Goal: Communication & Community: Answer question/provide support

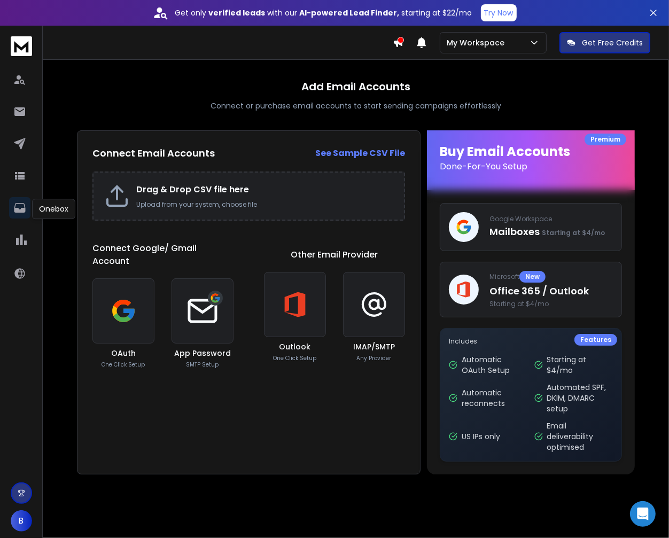
click at [19, 209] on icon at bounding box center [19, 207] width 13 height 13
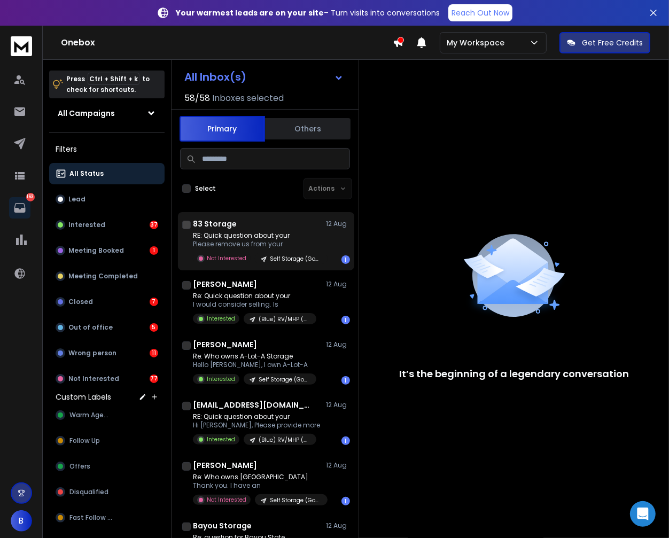
click at [231, 223] on h1 "83 Storage" at bounding box center [215, 223] width 44 height 11
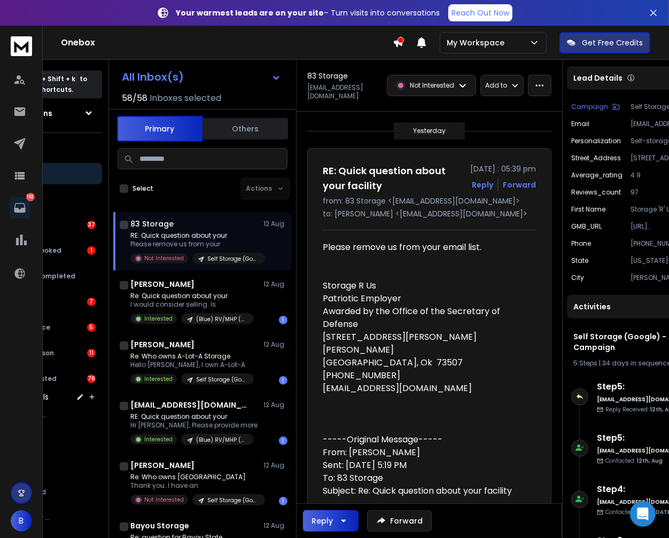
drag, startPoint x: 428, startPoint y: 242, endPoint x: 473, endPoint y: 235, distance: 45.8
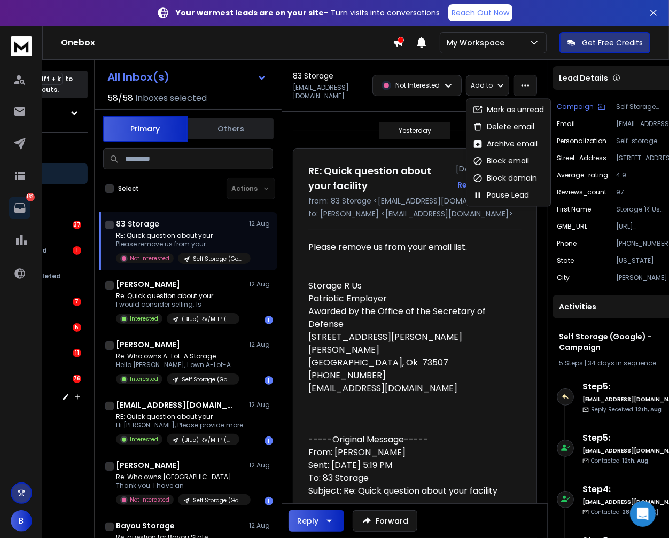
click at [537, 92] on button "button" at bounding box center [524, 85] width 23 height 21
click at [520, 155] on div "Block email" at bounding box center [501, 160] width 56 height 11
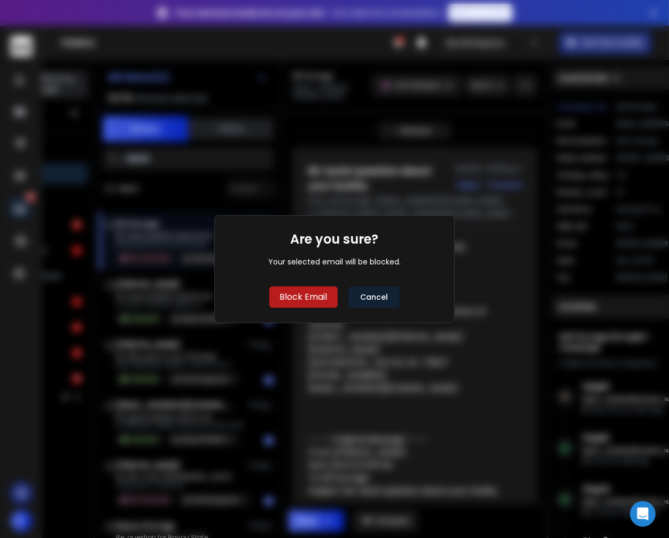
click at [301, 301] on button "Block Email" at bounding box center [303, 296] width 68 height 21
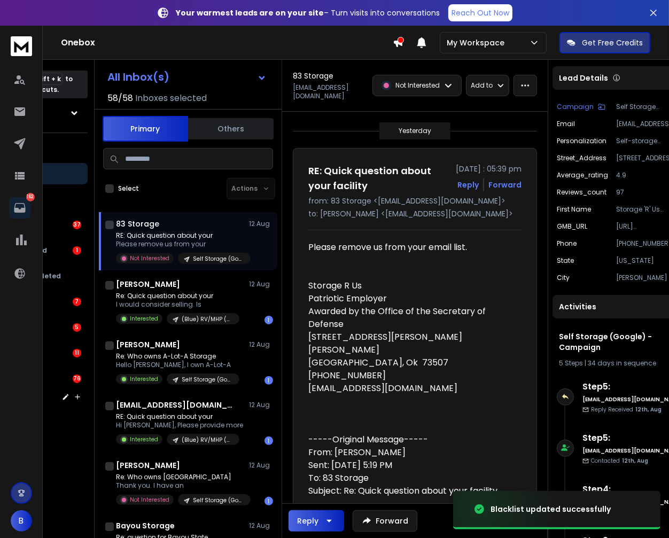
click at [439, 89] on p "Not Interested" at bounding box center [417, 85] width 44 height 9
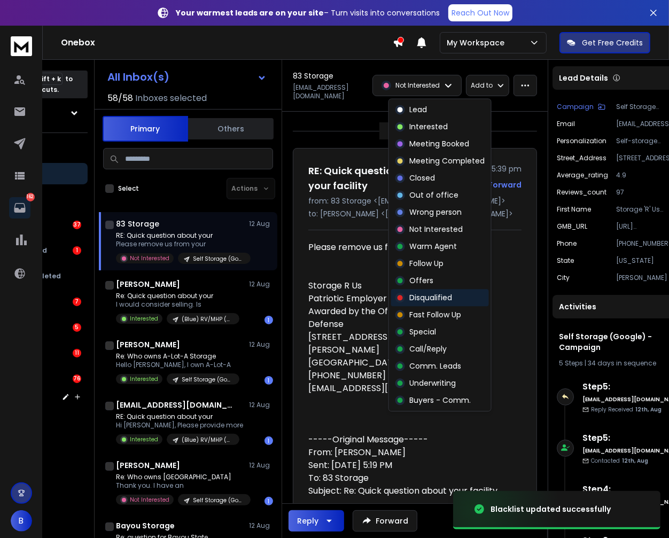
click at [435, 300] on p "Disqualified" at bounding box center [430, 297] width 43 height 11
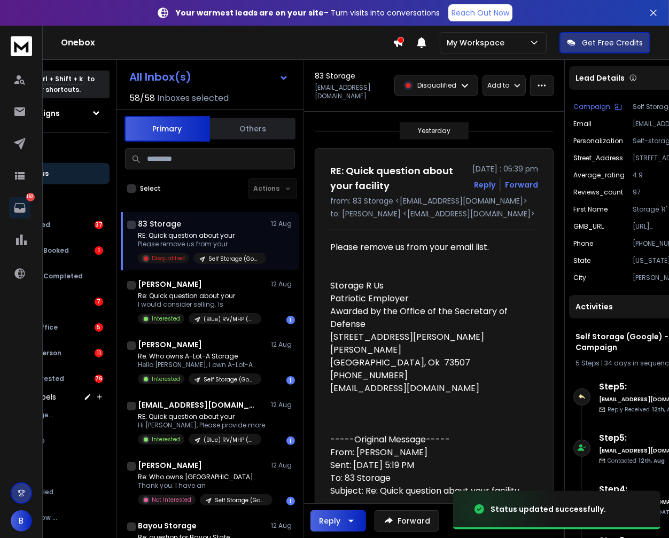
drag, startPoint x: 395, startPoint y: 280, endPoint x: 347, endPoint y: 265, distance: 50.3
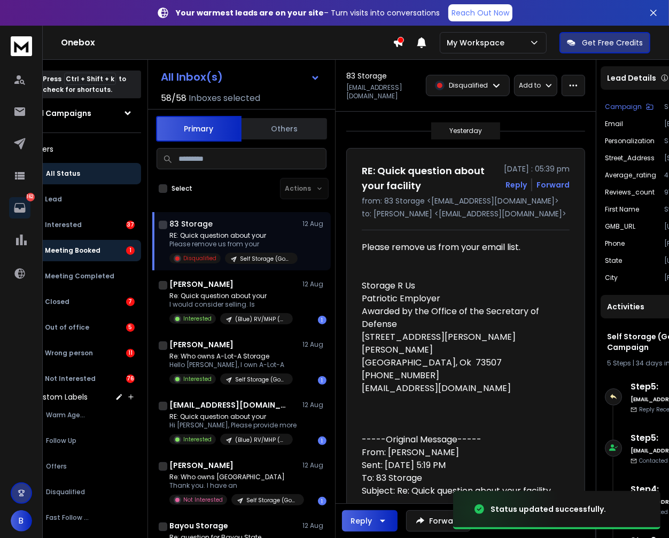
click at [100, 254] on button "Meeting Booked 1" at bounding box center [83, 250] width 115 height 21
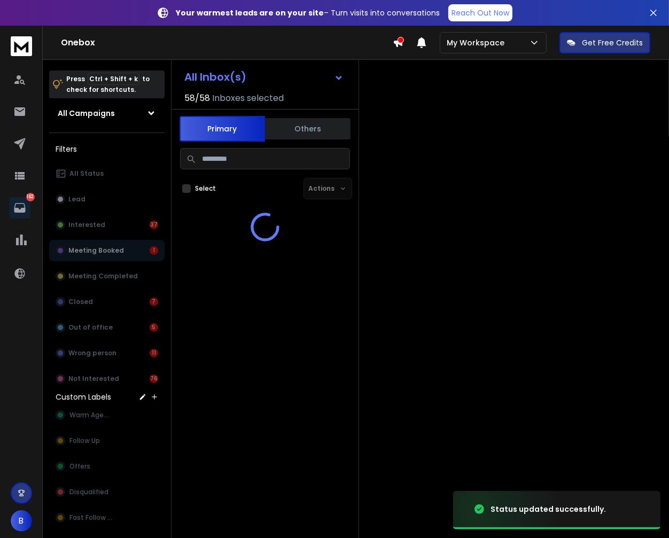
scroll to position [0, 0]
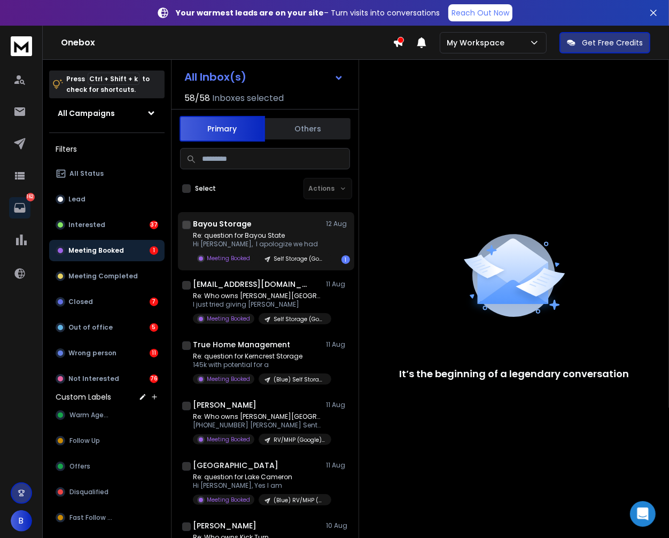
click at [279, 245] on p "Hi [PERSON_NAME], I apologize we had" at bounding box center [257, 244] width 128 height 9
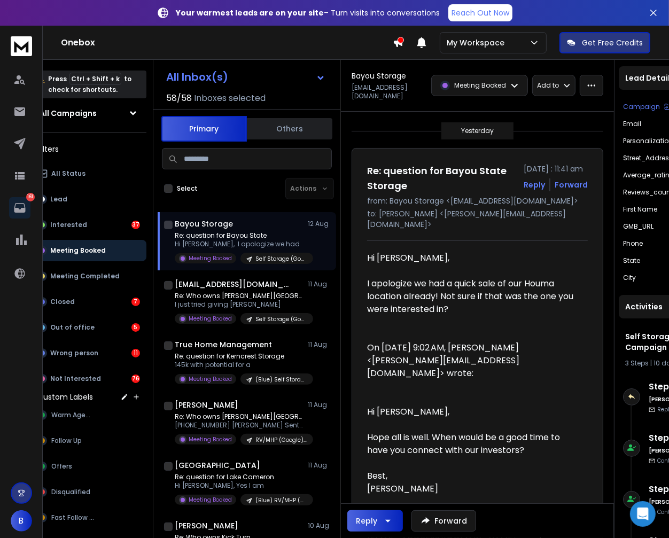
drag, startPoint x: 497, startPoint y: 279, endPoint x: 526, endPoint y: 271, distance: 30.1
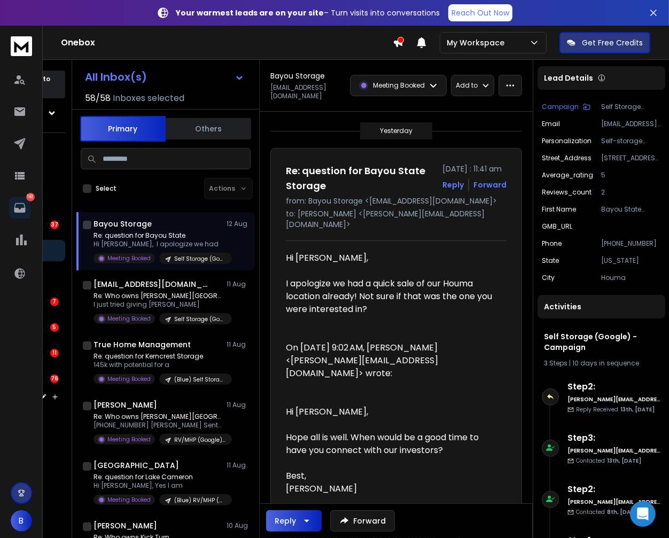
scroll to position [0, 133]
drag, startPoint x: 489, startPoint y: 274, endPoint x: 530, endPoint y: 253, distance: 46.3
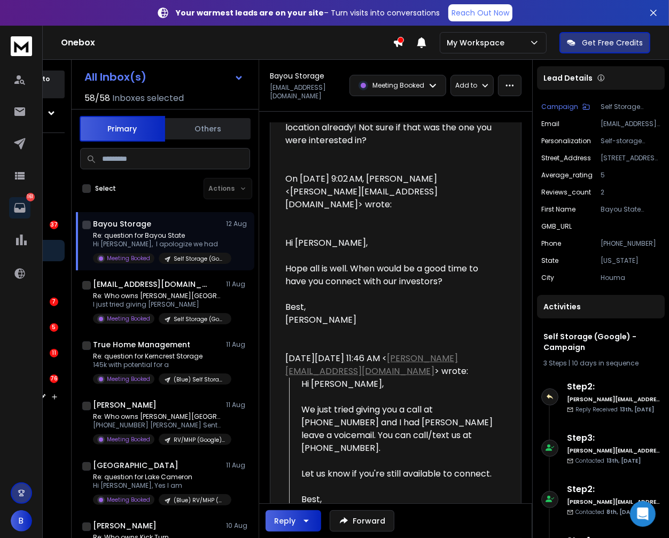
scroll to position [198, 0]
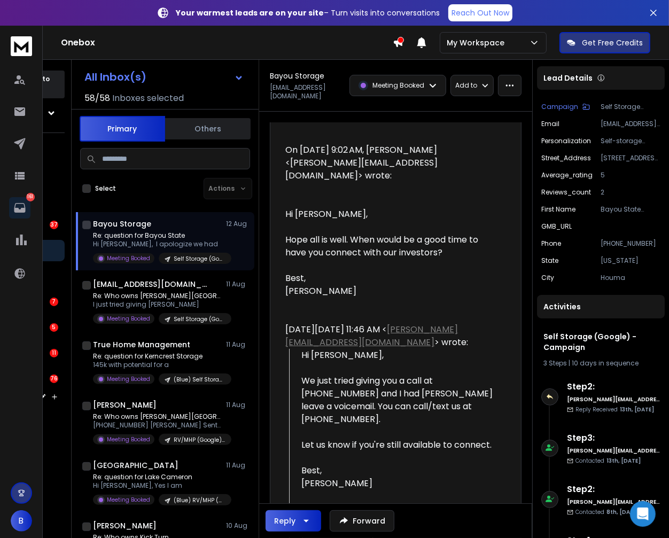
click at [468, 285] on div "[PERSON_NAME]" at bounding box center [391, 291] width 212 height 13
click at [611, 203] on div "Campaign Self Storage (Google) - Campaign Email [EMAIL_ADDRESS][DOMAIN_NAME] Pe…" at bounding box center [601, 192] width 128 height 205
click at [611, 207] on p "Bayou State Storage" at bounding box center [630, 209] width 60 height 9
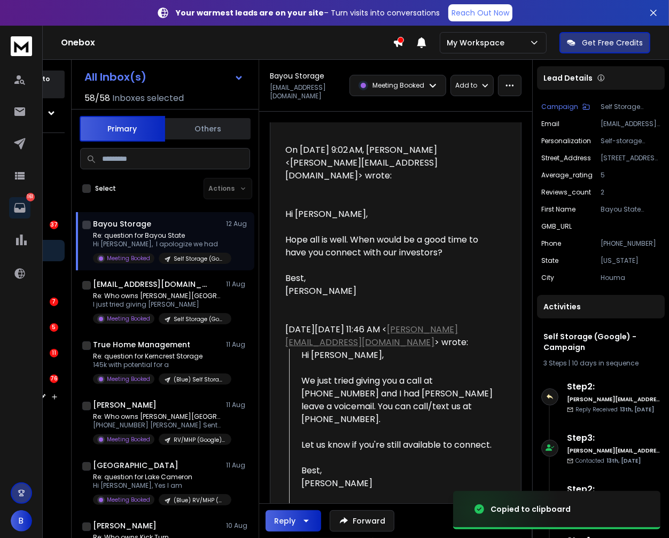
click at [600, 243] on p "[PHONE_NUMBER]" at bounding box center [630, 243] width 60 height 9
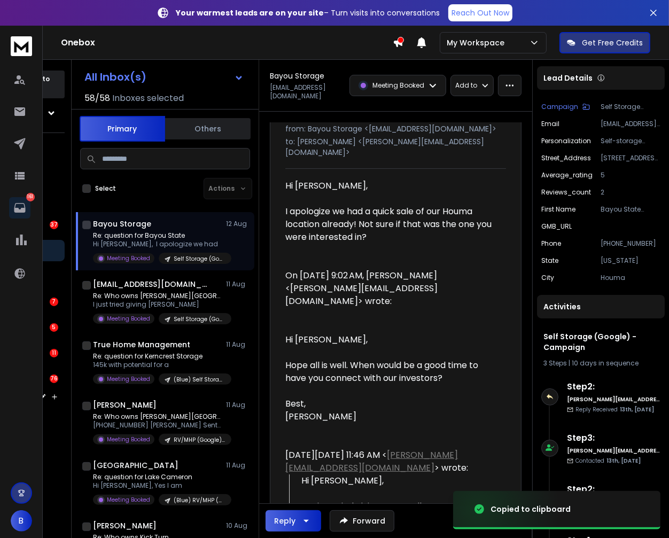
scroll to position [0, 0]
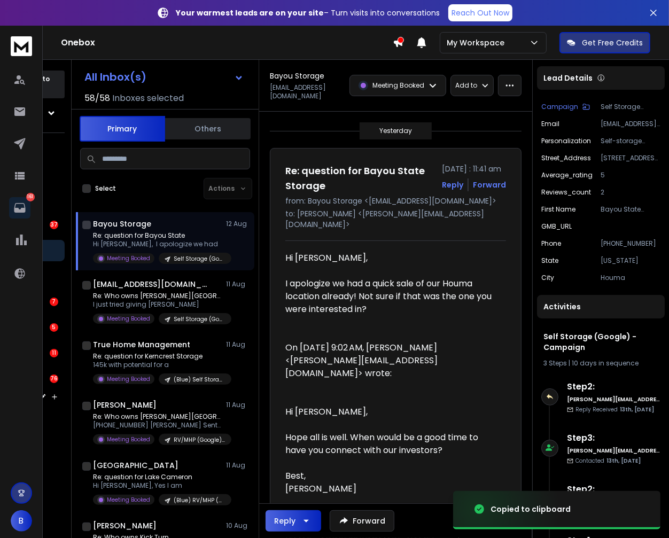
click at [399, 316] on div at bounding box center [391, 322] width 212 height 13
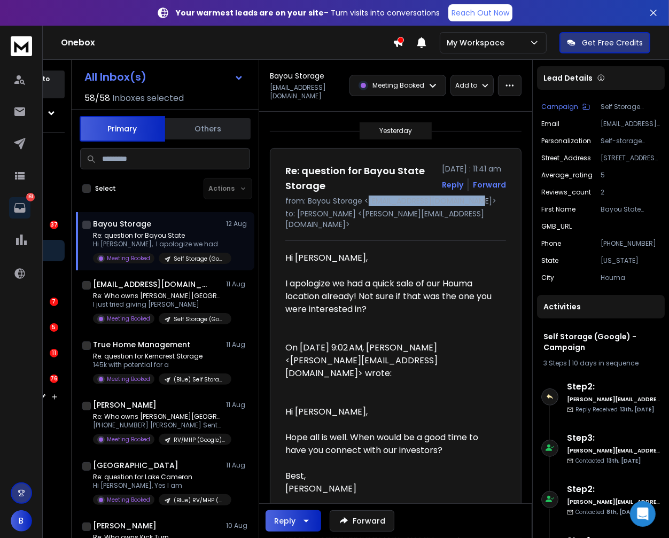
drag, startPoint x: 447, startPoint y: 191, endPoint x: 332, endPoint y: 195, distance: 114.9
click at [332, 195] on p "from: Bayou Storage <[EMAIL_ADDRESS][DOMAIN_NAME]>" at bounding box center [395, 200] width 221 height 11
copy p "[EMAIL_ADDRESS][DOMAIN_NAME]"
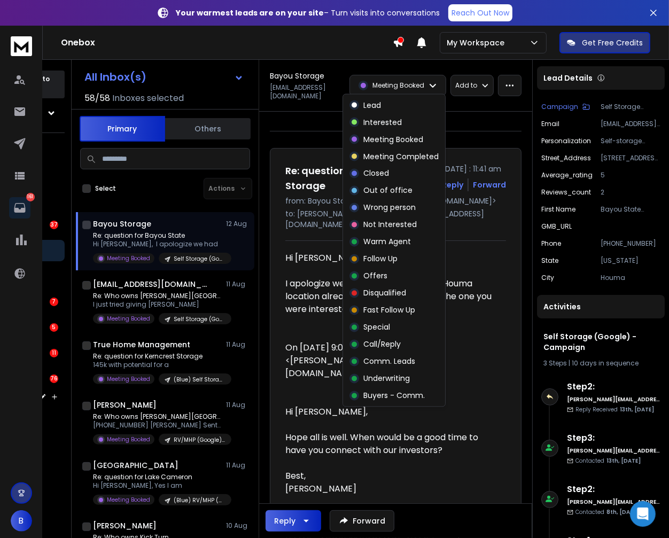
click at [415, 83] on p "Meeting Booked" at bounding box center [398, 85] width 52 height 9
click at [395, 290] on p "Disqualified" at bounding box center [384, 293] width 43 height 11
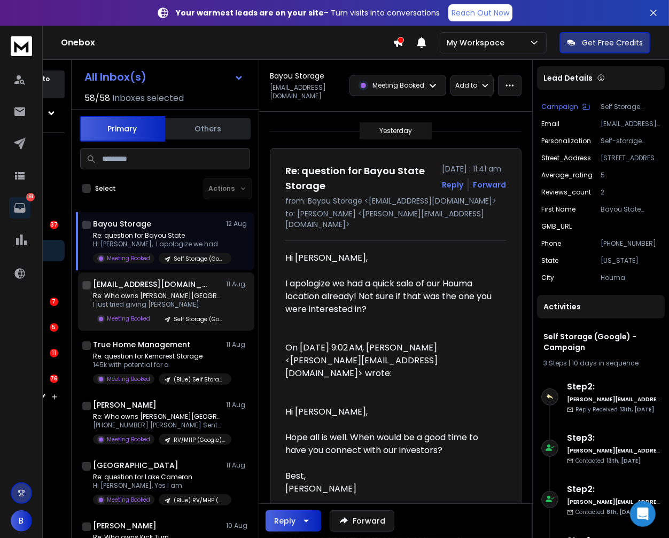
scroll to position [0, 128]
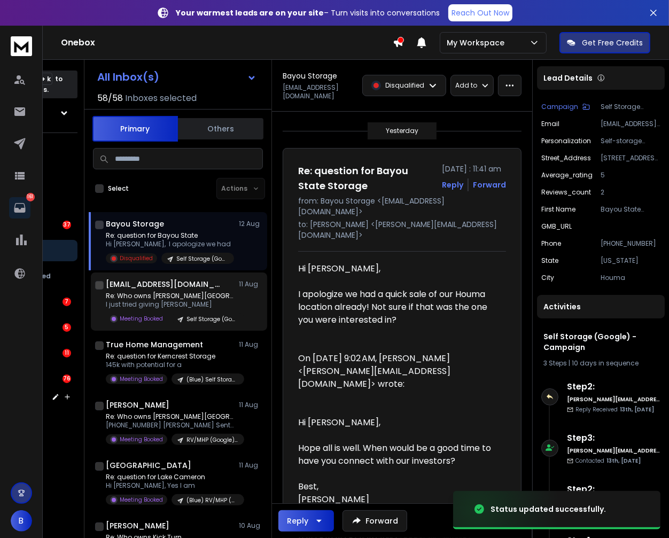
click at [142, 302] on p "I just tried giving [PERSON_NAME]" at bounding box center [170, 304] width 128 height 9
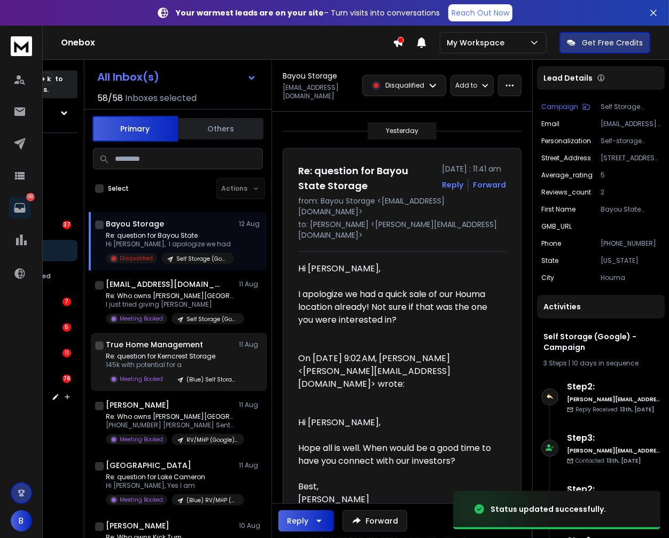
scroll to position [0, 0]
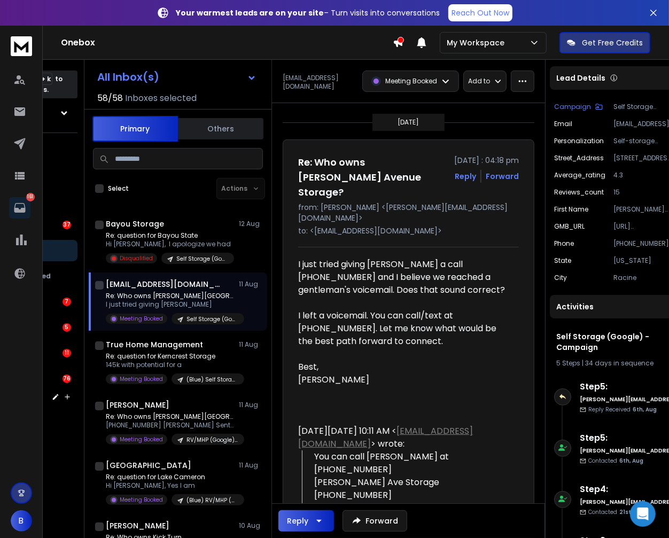
drag, startPoint x: 447, startPoint y: 336, endPoint x: 438, endPoint y: 332, distance: 10.3
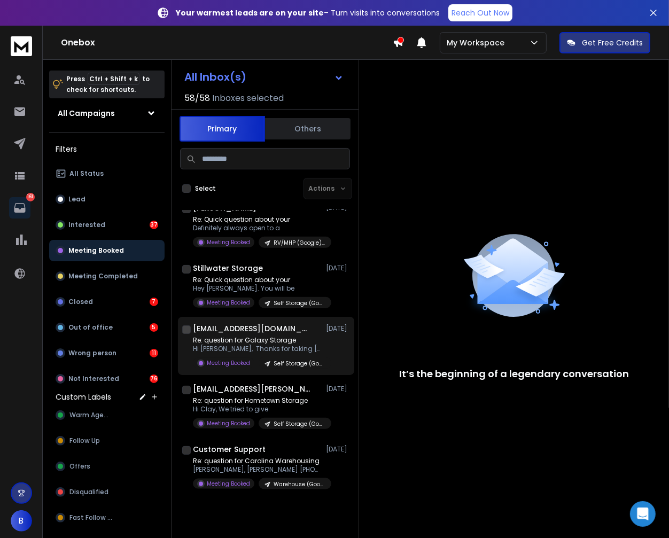
scroll to position [761, 0]
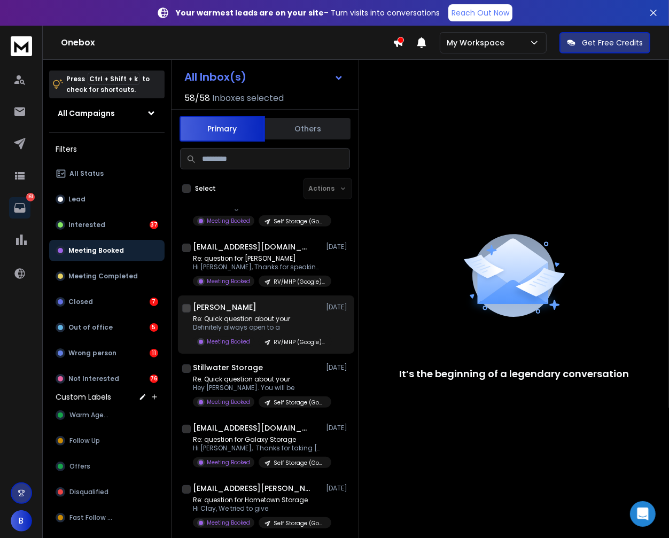
click at [265, 310] on div "[PERSON_NAME] [DATE]" at bounding box center [271, 307] width 157 height 11
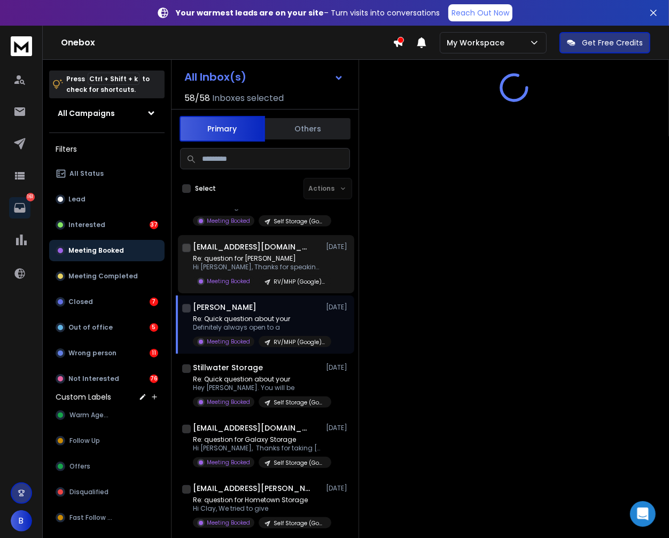
click at [271, 263] on p "Hi [PERSON_NAME], Thanks for speaking with" at bounding box center [257, 267] width 128 height 9
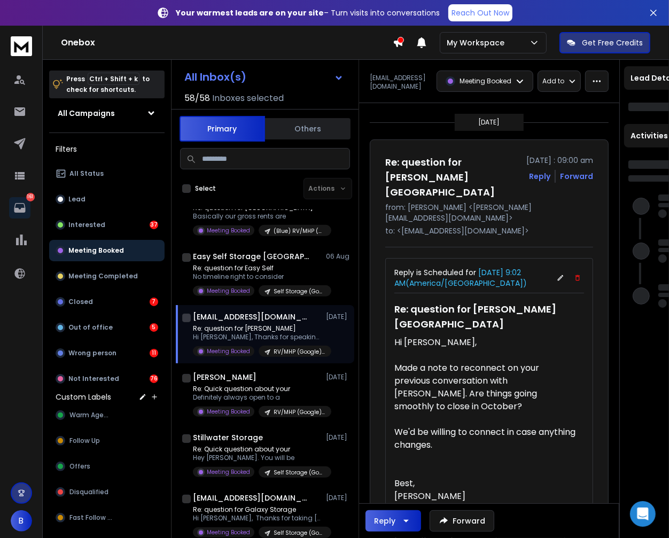
scroll to position [663, 0]
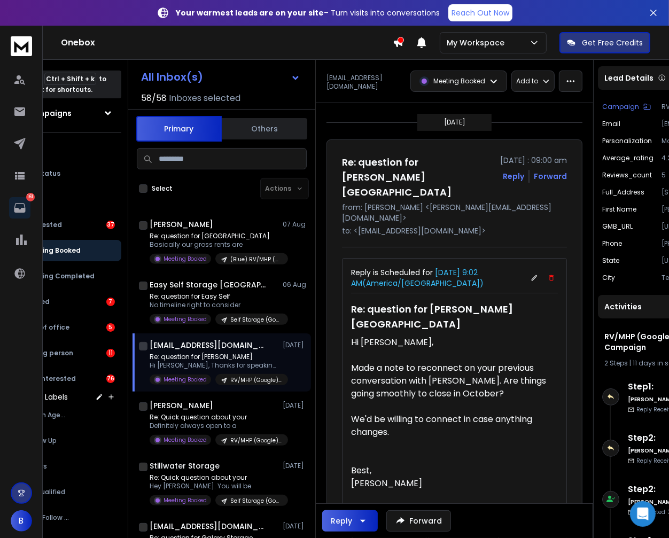
drag, startPoint x: 443, startPoint y: 305, endPoint x: 477, endPoint y: 291, distance: 36.4
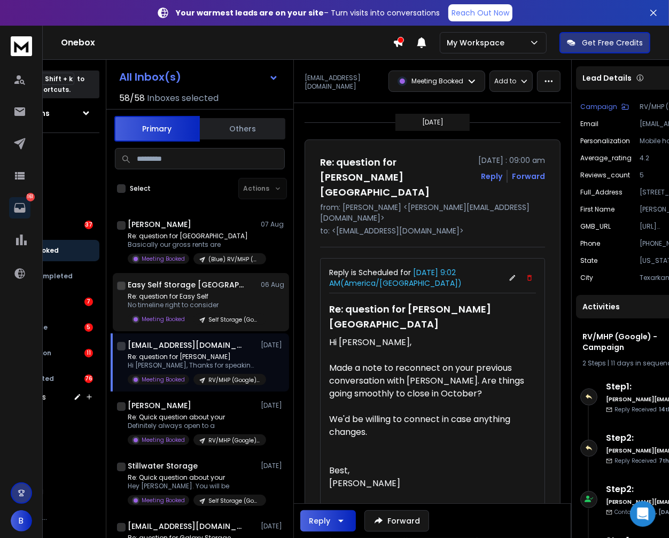
click at [236, 305] on p "No timeline right to consider" at bounding box center [192, 305] width 128 height 9
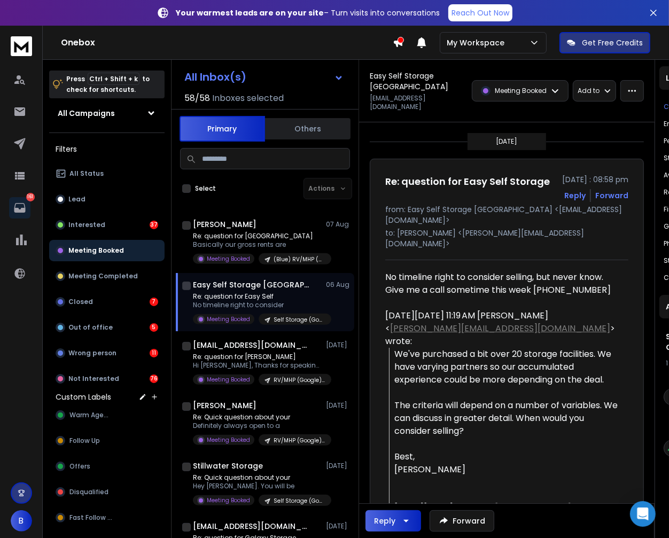
click at [422, 386] on div at bounding box center [506, 392] width 225 height 13
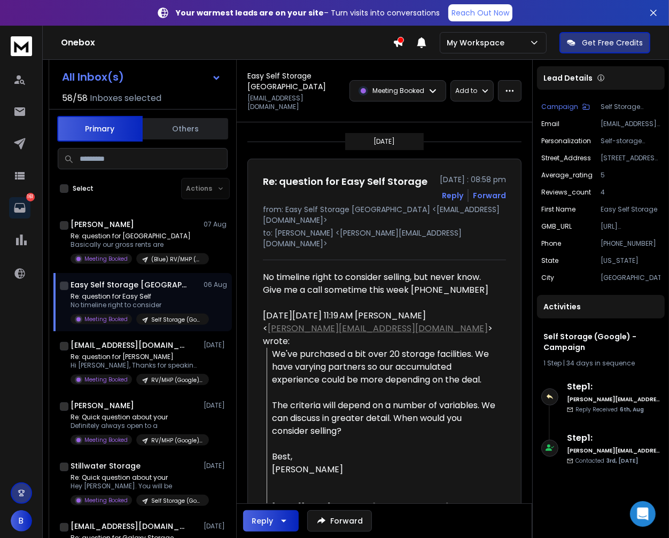
scroll to position [0, 151]
drag, startPoint x: 422, startPoint y: 353, endPoint x: 440, endPoint y: 349, distance: 18.7
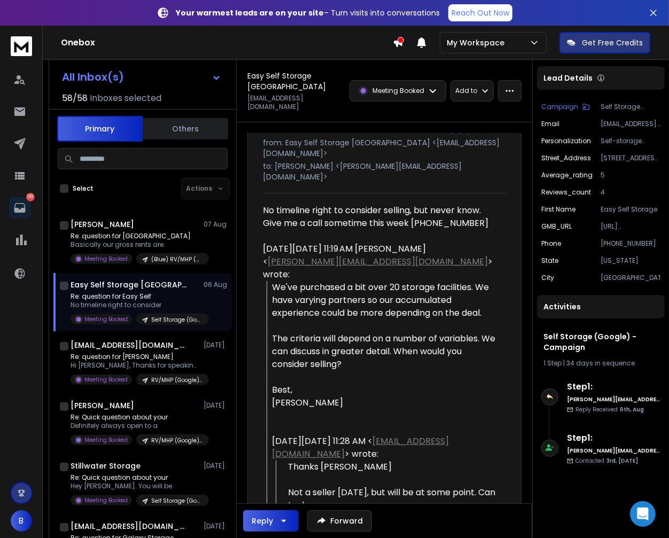
scroll to position [0, 0]
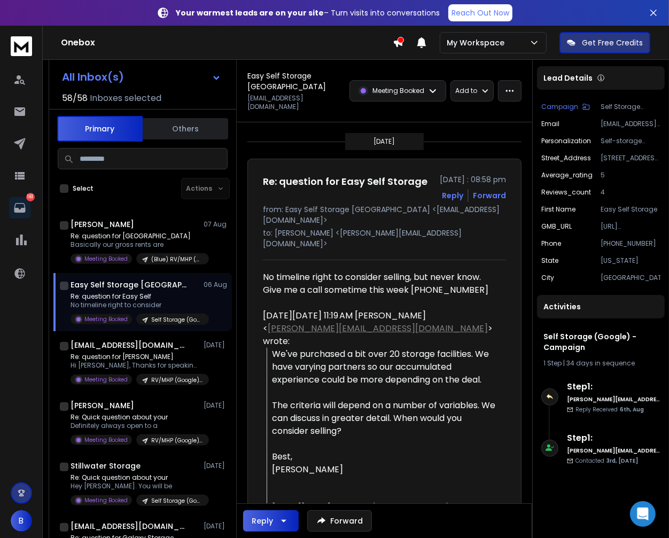
click at [243, 513] on button "Reply" at bounding box center [271, 520] width 56 height 21
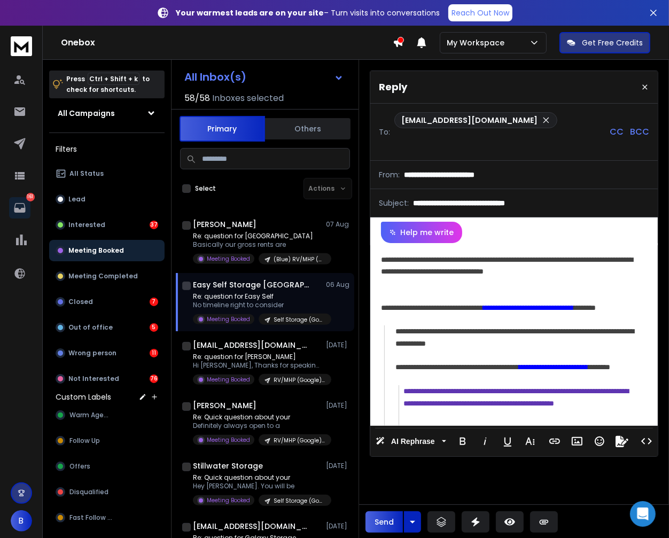
click at [564, 258] on div "**********" at bounding box center [508, 266] width 254 height 24
click at [474, 270] on div "**********" at bounding box center [508, 266] width 254 height 24
click at [553, 276] on div "**********" at bounding box center [508, 266] width 254 height 24
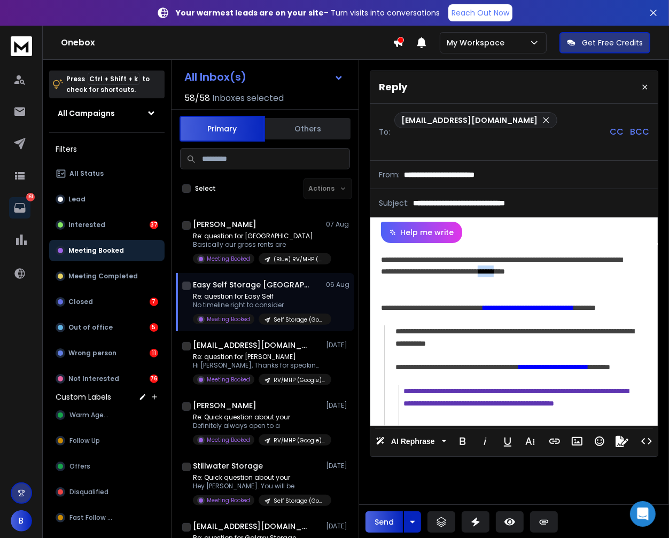
click at [553, 276] on div "**********" at bounding box center [508, 266] width 254 height 24
click at [386, 514] on button "Send" at bounding box center [383, 521] width 37 height 21
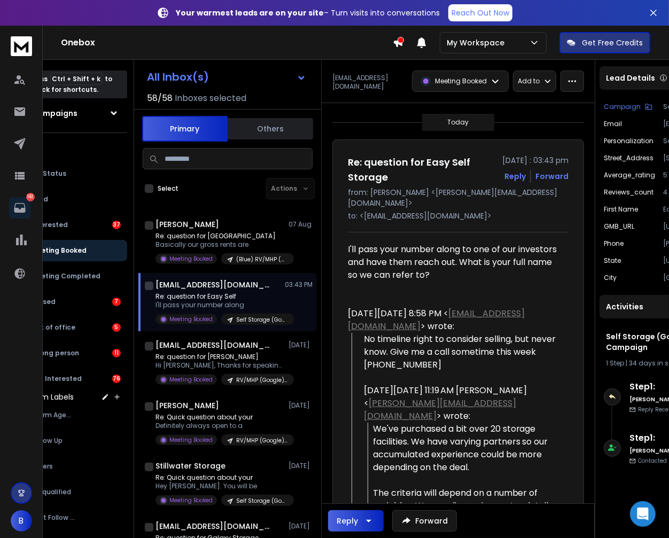
scroll to position [0, 40]
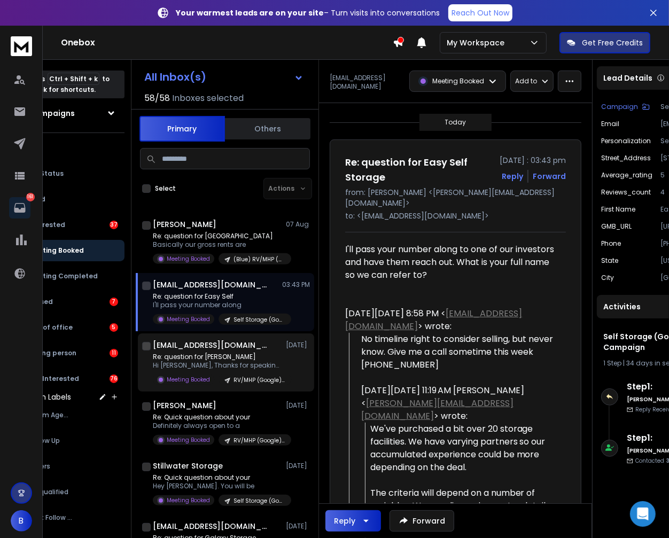
click at [253, 361] on p "Hi [PERSON_NAME], Thanks for speaking with" at bounding box center [217, 365] width 128 height 9
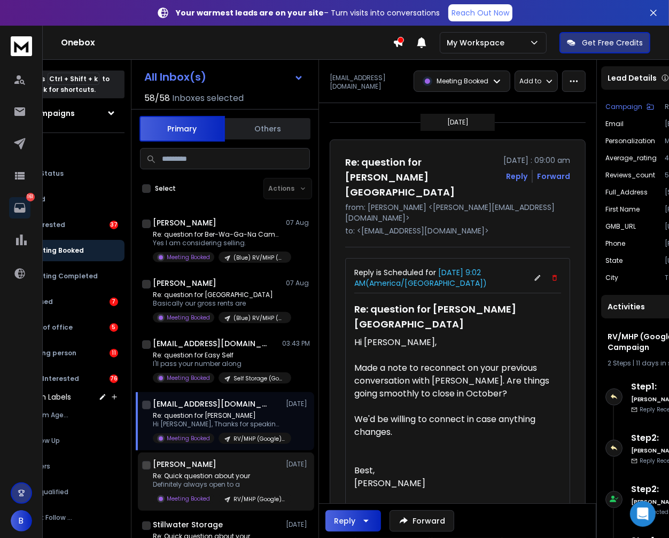
scroll to position [564, 0]
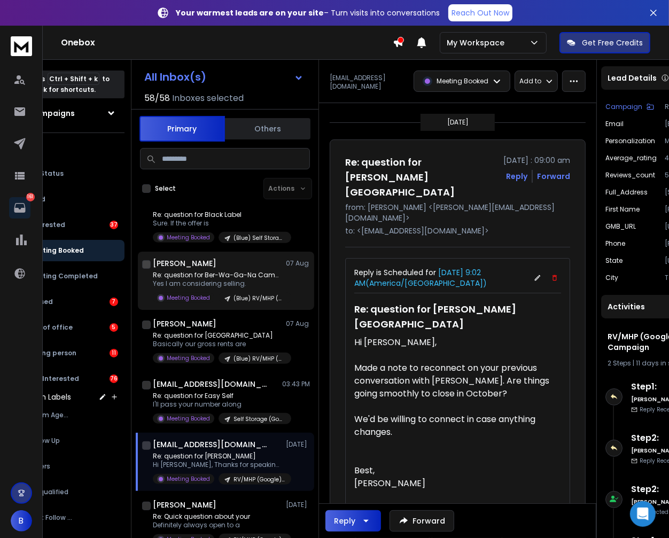
click at [255, 292] on div "(Blue) RV/MHP (Google) - Campaign" at bounding box center [254, 297] width 73 height 11
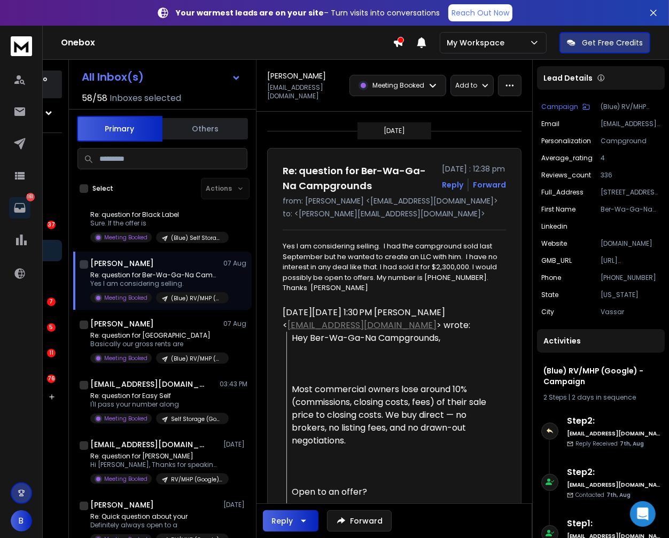
scroll to position [0, 128]
drag, startPoint x: 431, startPoint y: 278, endPoint x: 446, endPoint y: 278, distance: 15.0
drag, startPoint x: 449, startPoint y: 266, endPoint x: 441, endPoint y: 267, distance: 8.1
click at [439, 267] on div "Yes I am considering selling. I had the campground sold last September but he w…" at bounding box center [389, 267] width 215 height 52
drag, startPoint x: 450, startPoint y: 267, endPoint x: 397, endPoint y: 270, distance: 52.4
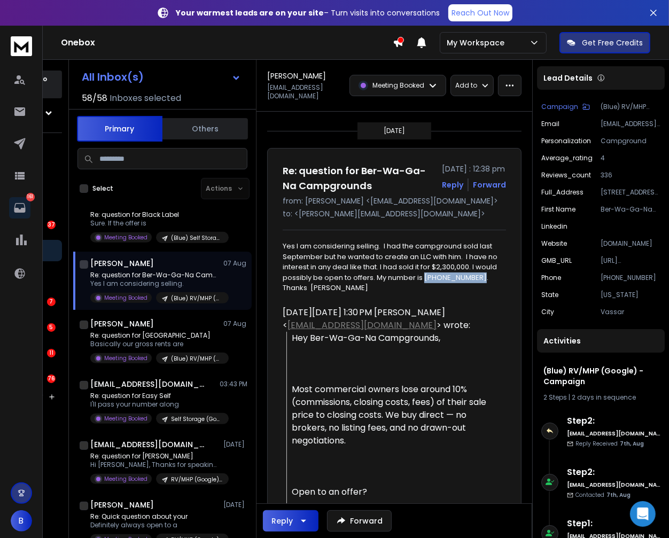
click at [397, 270] on div "Yes I am considering selling. I had the campground sold last September but he w…" at bounding box center [389, 267] width 215 height 52
copy div "[PHONE_NUMBER]"
click at [414, 229] on div "Re: question for Ber-Wa-Ga-Na Campgrounds [DATE] : 12:38 pm Reply Forward from:…" at bounding box center [393, 514] width 223 height 702
click at [297, 523] on icon "button" at bounding box center [303, 520] width 13 height 13
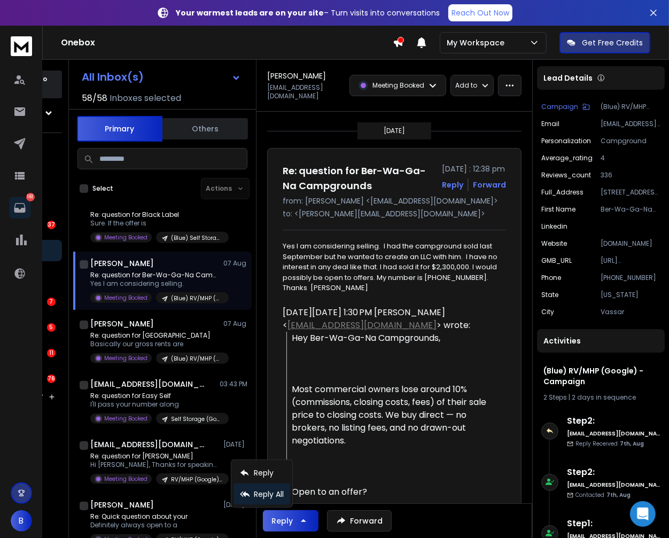
click at [276, 499] on p "Reply All" at bounding box center [269, 494] width 30 height 11
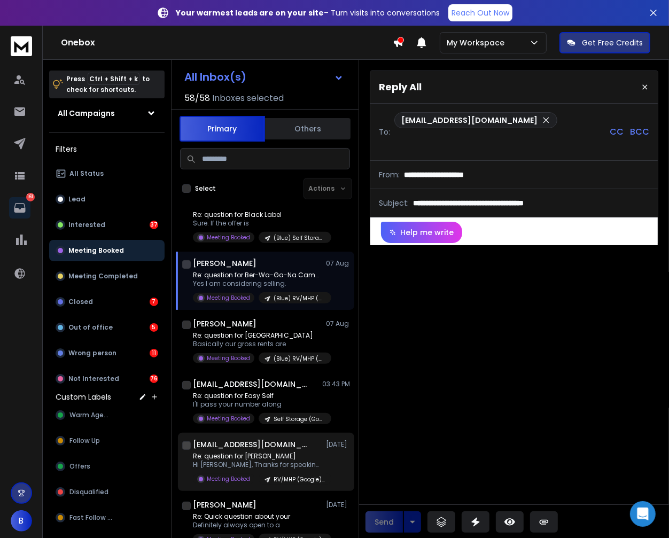
scroll to position [0, 0]
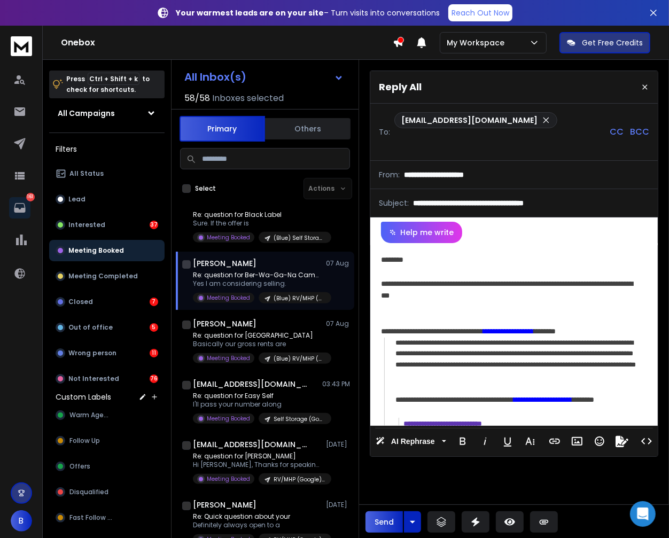
click at [481, 296] on div "**********" at bounding box center [508, 290] width 254 height 24
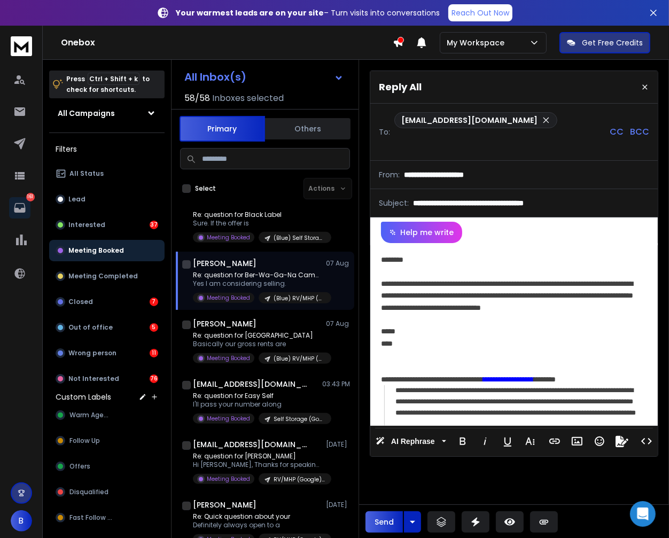
click at [408, 514] on button at bounding box center [412, 521] width 17 height 21
click at [415, 523] on icon "button" at bounding box center [412, 521] width 13 height 13
click at [407, 492] on p "Send Later" at bounding box center [401, 494] width 40 height 11
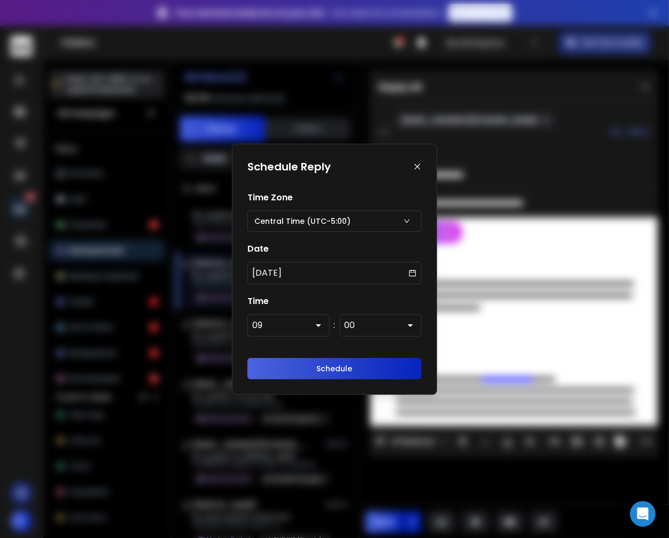
click at [300, 337] on div "Time Zone Central Time (UTC-5:00) Date [DATE] Time 09 : 00 Schedule" at bounding box center [334, 285] width 174 height 188
click at [305, 318] on div "09" at bounding box center [288, 325] width 82 height 22
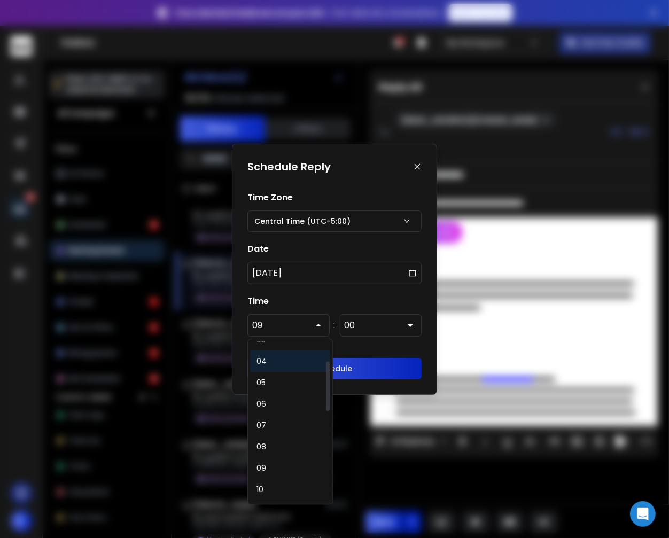
scroll to position [99, 0]
click at [293, 426] on div "08" at bounding box center [290, 423] width 80 height 21
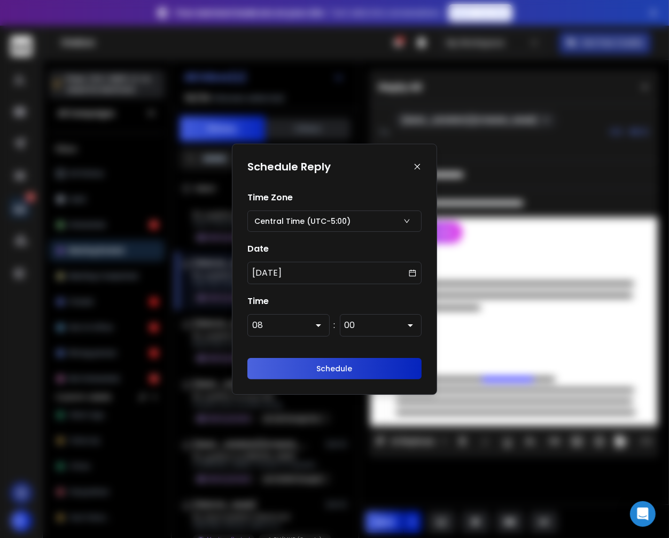
click at [372, 319] on div "00" at bounding box center [381, 325] width 82 height 22
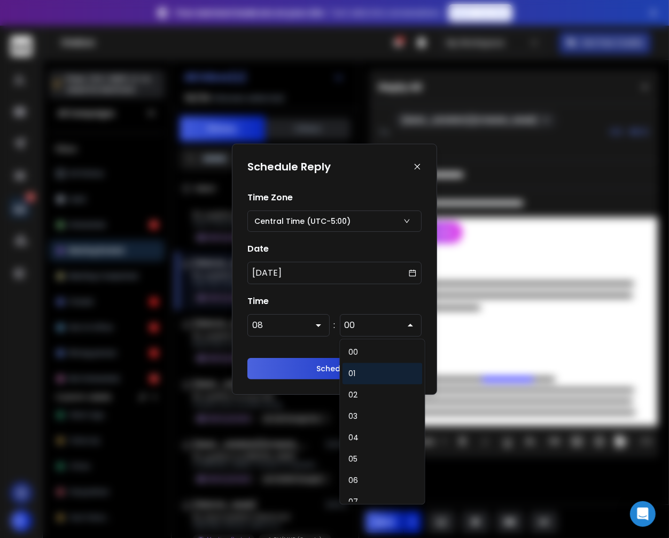
click at [368, 413] on div "03" at bounding box center [382, 415] width 80 height 21
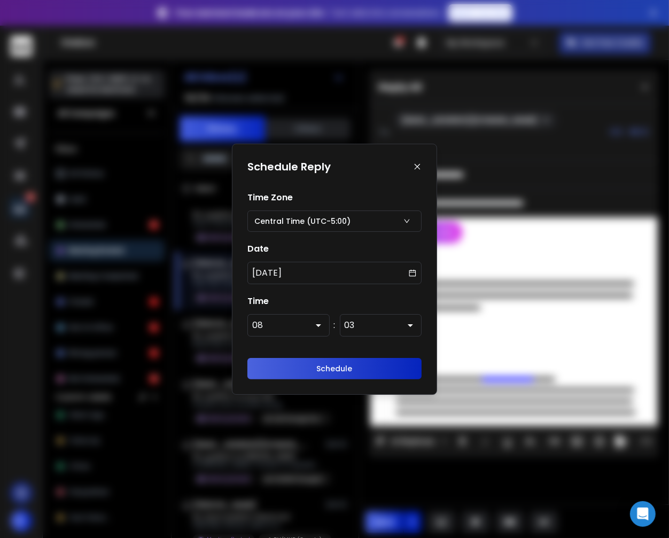
click at [335, 372] on div "Schedule" at bounding box center [334, 368] width 174 height 21
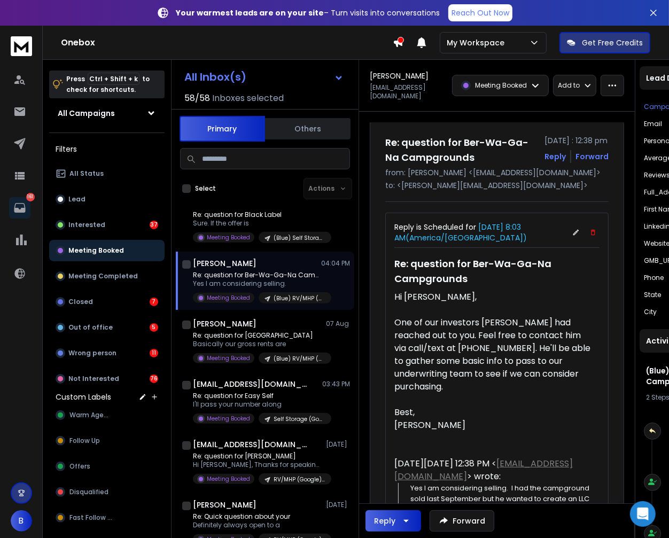
scroll to position [0, 0]
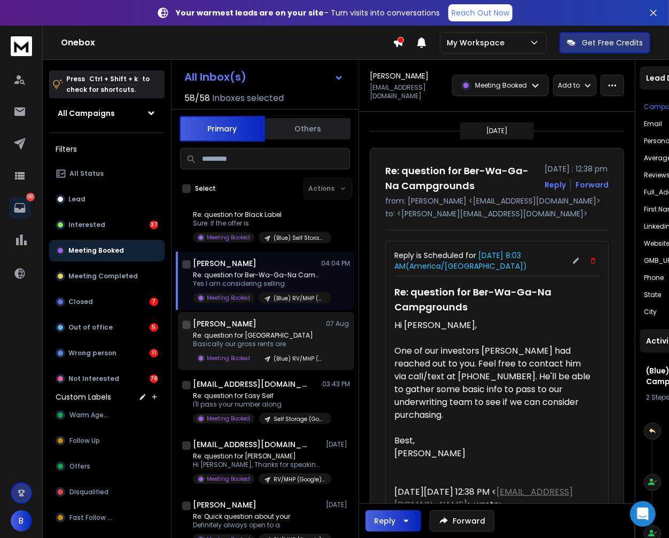
click at [262, 333] on p "Re: question for [GEOGRAPHIC_DATA]" at bounding box center [257, 335] width 128 height 9
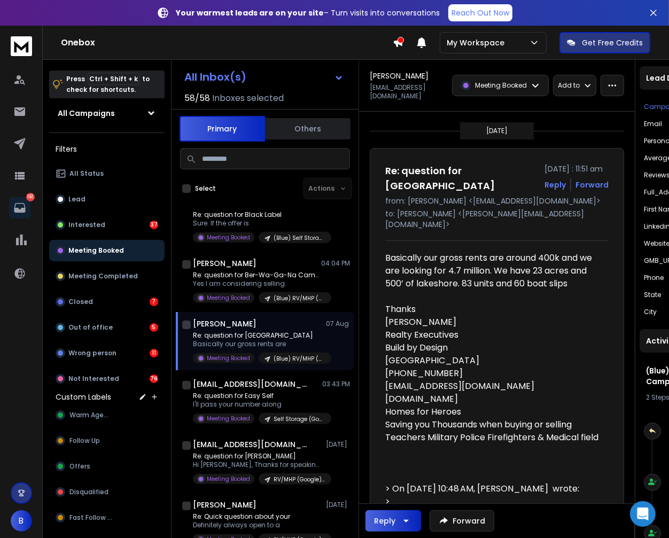
scroll to position [0, 18]
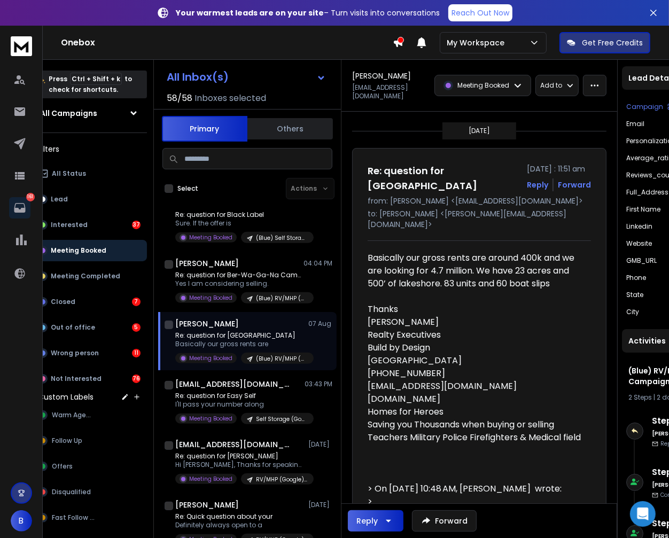
drag, startPoint x: 528, startPoint y: 286, endPoint x: 552, endPoint y: 281, distance: 24.4
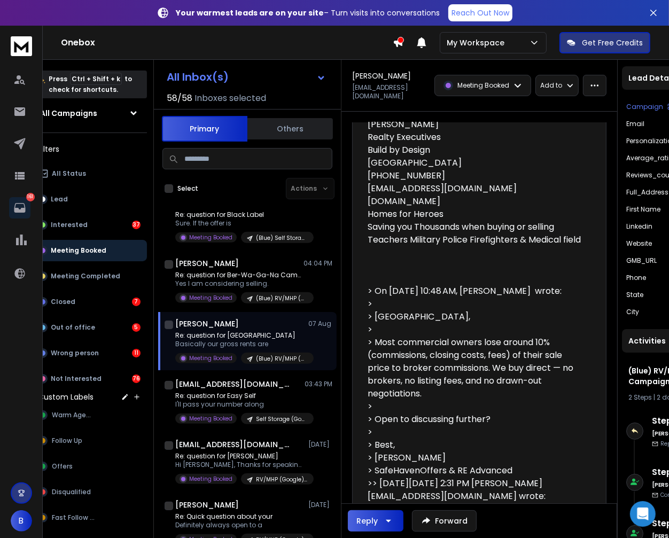
scroll to position [0, 0]
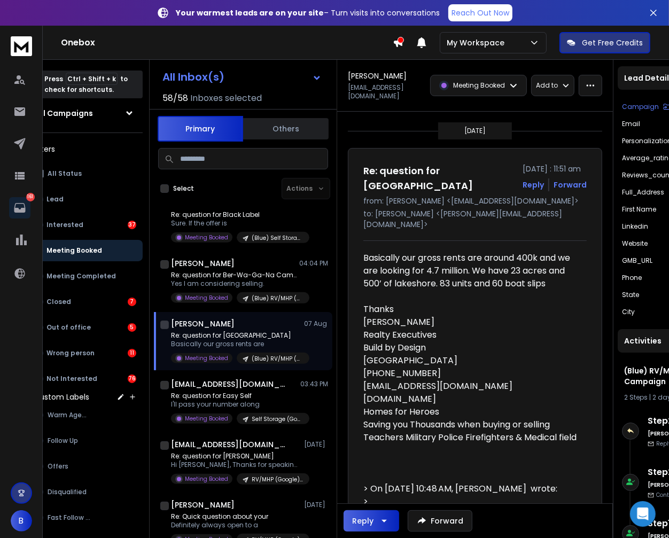
drag, startPoint x: 500, startPoint y: 303, endPoint x: 515, endPoint y: 303, distance: 15.0
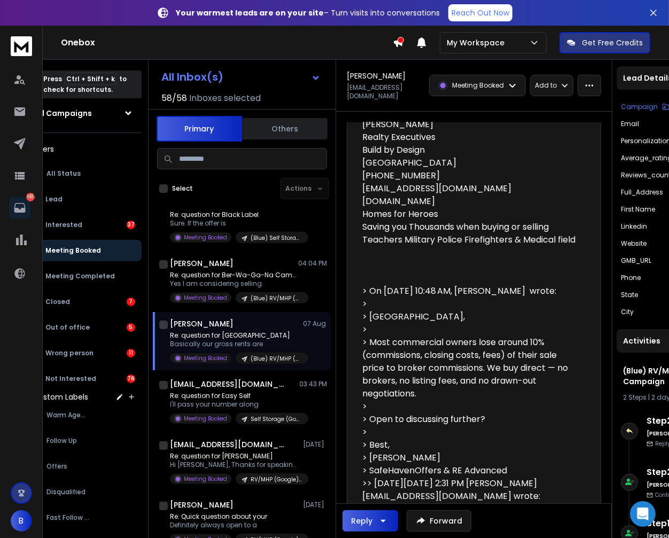
scroll to position [406, 0]
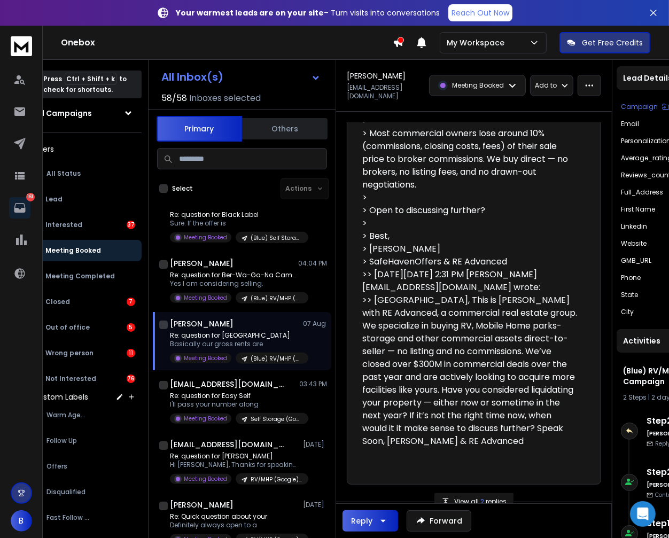
click at [505, 497] on p "View all 2 replies" at bounding box center [480, 501] width 52 height 9
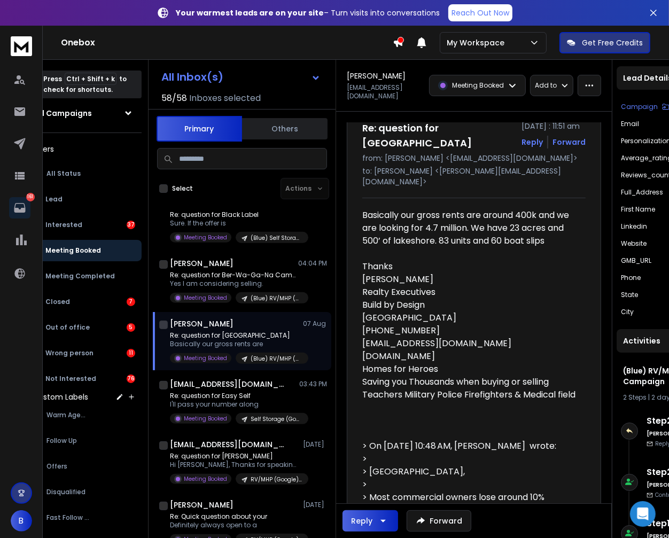
scroll to position [0, 0]
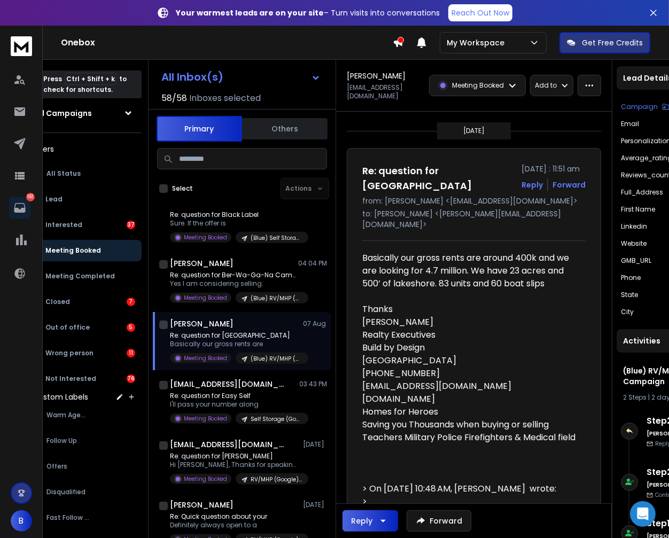
copy div "[PERSON_NAME]"
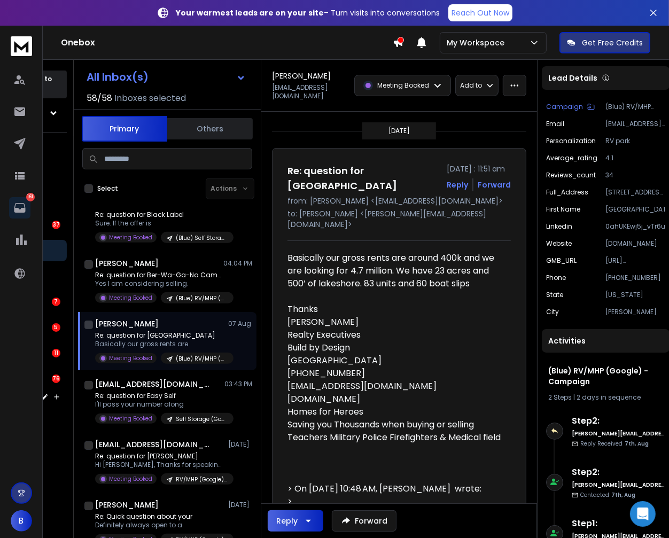
drag, startPoint x: 445, startPoint y: 255, endPoint x: 485, endPoint y: 236, distance: 43.9
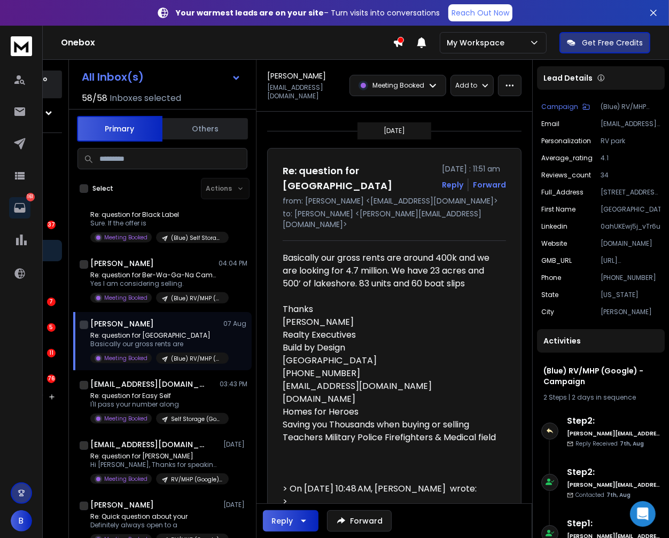
click at [609, 205] on p "[GEOGRAPHIC_DATA]" at bounding box center [630, 209] width 60 height 9
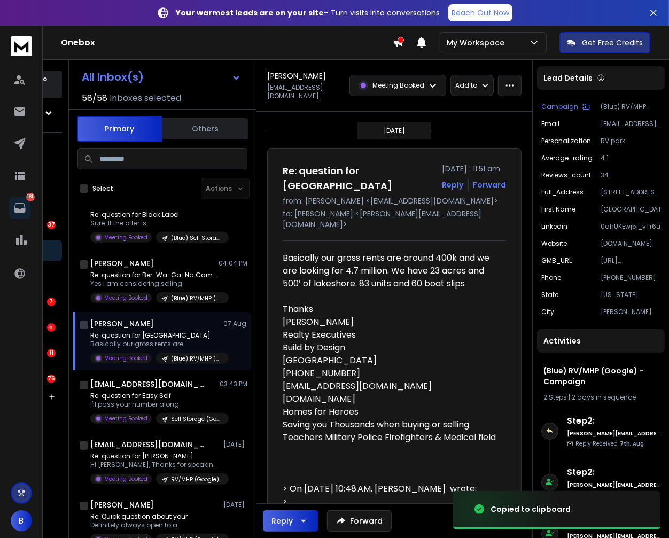
click at [617, 258] on p "[URL][DOMAIN_NAME]" at bounding box center [630, 260] width 60 height 9
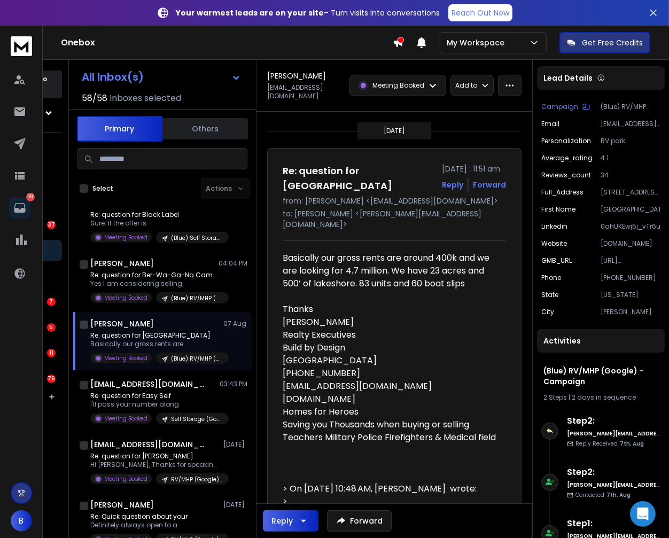
click at [625, 206] on p "[GEOGRAPHIC_DATA]" at bounding box center [630, 209] width 60 height 9
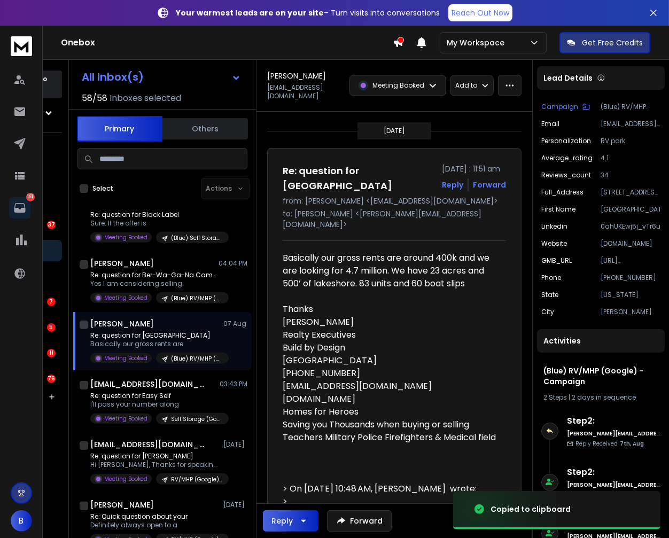
click at [416, 231] on div "Re: question for [GEOGRAPHIC_DATA] [DATE] : 11:51 am Reply Forward from: [PERSO…" at bounding box center [393, 519] width 223 height 712
click at [612, 193] on p "[STREET_ADDRESS][PERSON_NAME]" at bounding box center [630, 192] width 60 height 9
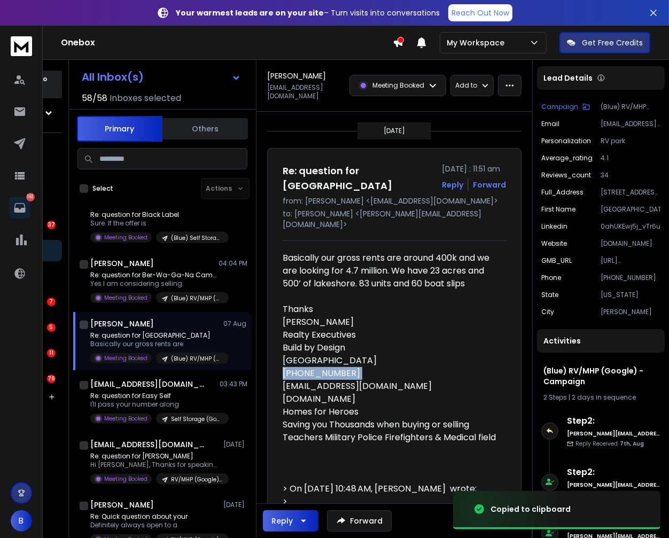
copy div "[PHONE_NUMBER]"
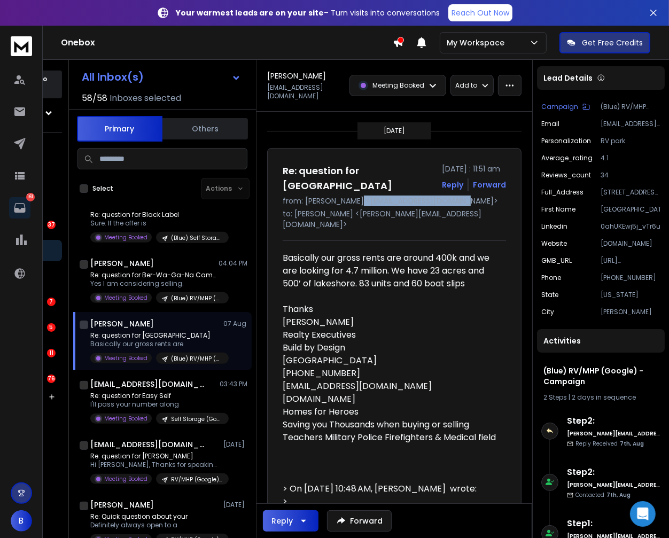
drag, startPoint x: 417, startPoint y: 193, endPoint x: 330, endPoint y: 189, distance: 87.1
click at [330, 195] on p "from: [PERSON_NAME] <[EMAIL_ADDRESS][DOMAIN_NAME]>" at bounding box center [393, 200] width 223 height 11
copy p "[EMAIL_ADDRESS][DOMAIN_NAME]"
drag, startPoint x: 328, startPoint y: 175, endPoint x: 335, endPoint y: 162, distance: 14.3
click at [335, 163] on h1 "Re: question for [GEOGRAPHIC_DATA]" at bounding box center [358, 178] width 153 height 30
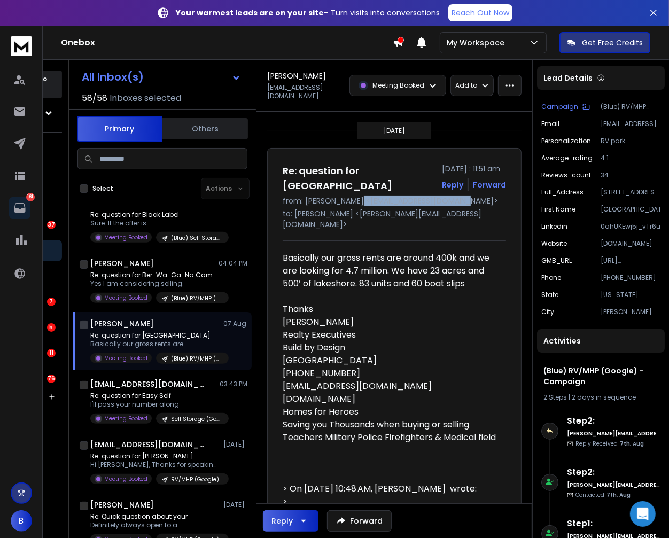
copy h1 "[GEOGRAPHIC_DATA]"
click at [611, 310] on p "[PERSON_NAME]" at bounding box center [630, 312] width 60 height 9
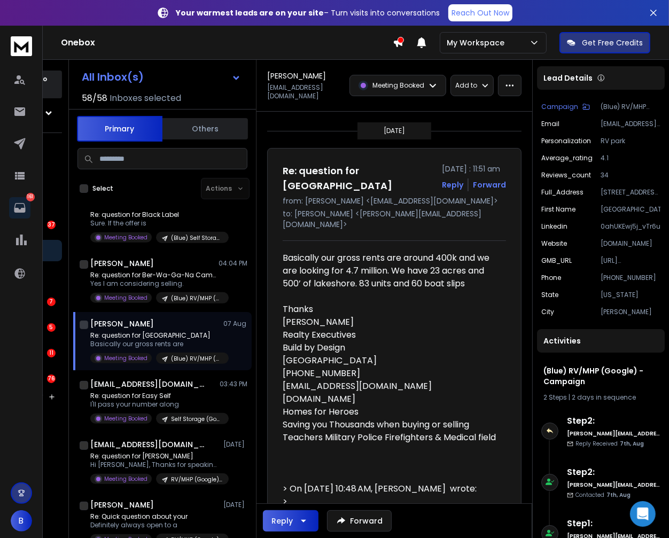
copy div "[PHONE_NUMBER]"
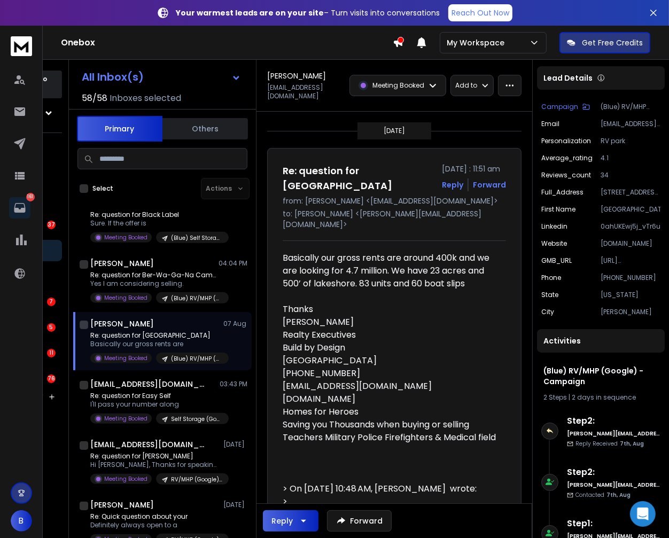
click at [391, 230] on div "Re: question for [GEOGRAPHIC_DATA] [DATE] : 11:51 am Reply Forward from: [PERSO…" at bounding box center [393, 519] width 223 height 712
copy div "[PHONE_NUMBER]"
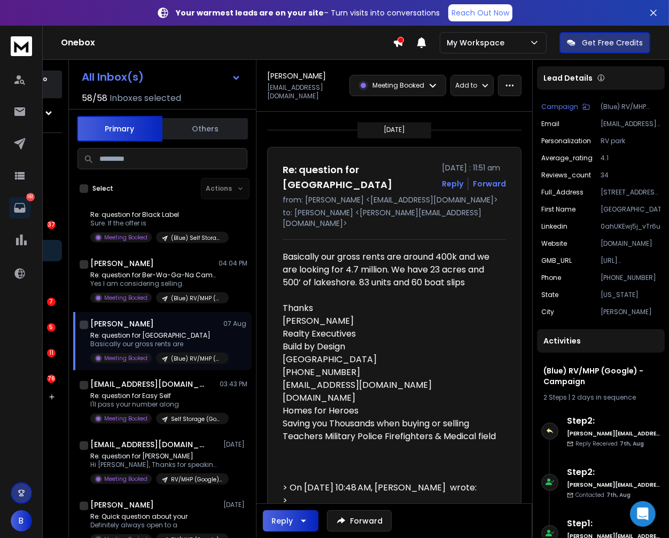
scroll to position [0, 0]
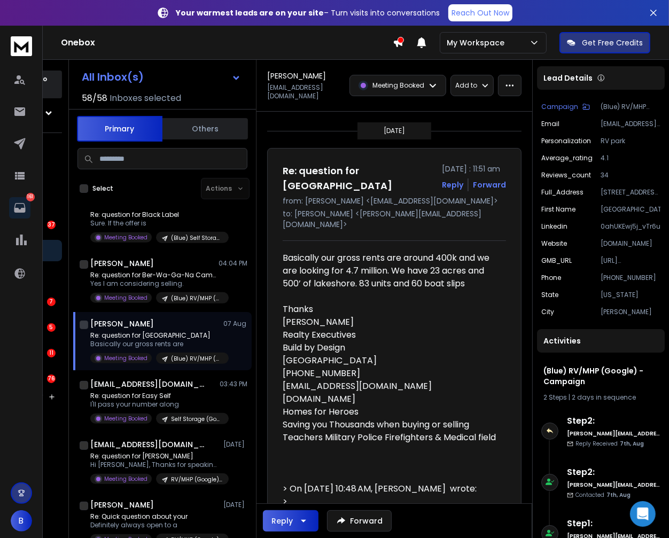
drag, startPoint x: 407, startPoint y: 264, endPoint x: 418, endPoint y: 248, distance: 18.8
click at [297, 519] on icon "button" at bounding box center [303, 520] width 13 height 13
click at [281, 498] on p "Reply All" at bounding box center [269, 494] width 30 height 11
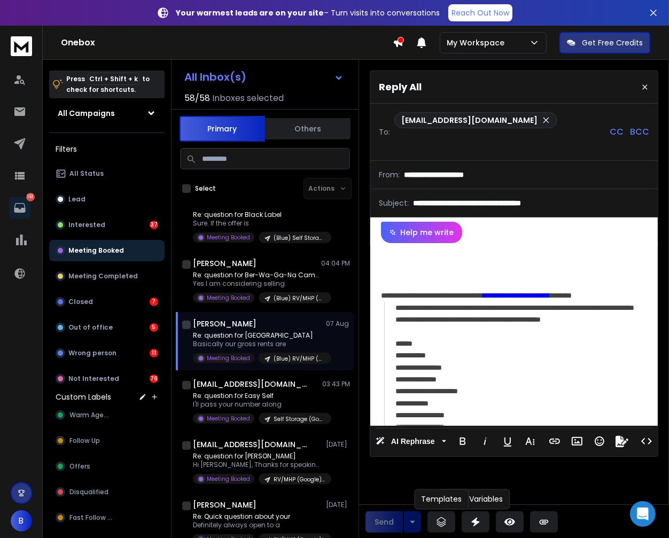
click at [440, 524] on icon at bounding box center [441, 521] width 11 height 11
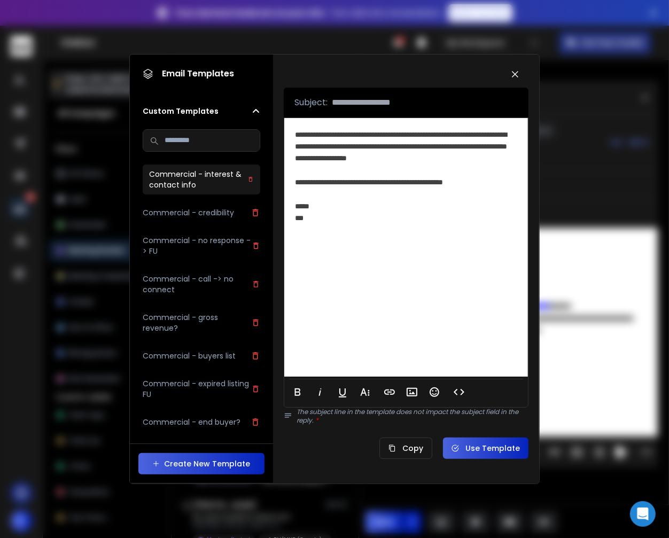
click at [482, 442] on button "Use Template" at bounding box center [485, 447] width 85 height 21
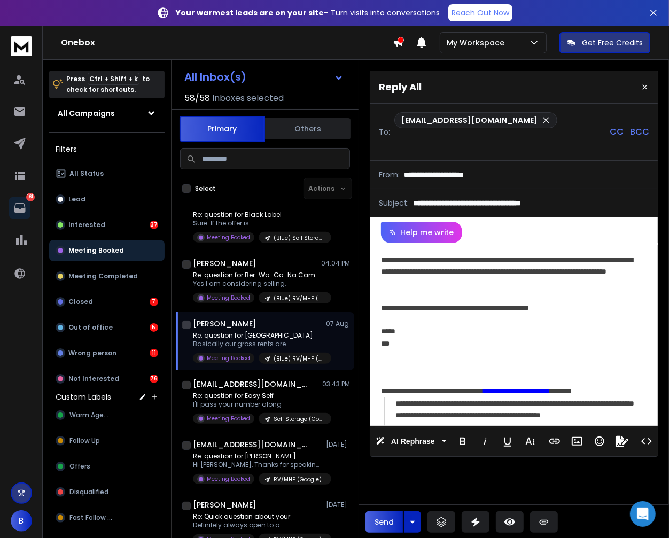
drag, startPoint x: 472, startPoint y: 337, endPoint x: 502, endPoint y: 331, distance: 30.6
click at [471, 312] on div "**********" at bounding box center [508, 308] width 254 height 12
click at [454, 345] on div "***" at bounding box center [508, 343] width 254 height 12
click at [391, 527] on button "Send" at bounding box center [383, 521] width 37 height 21
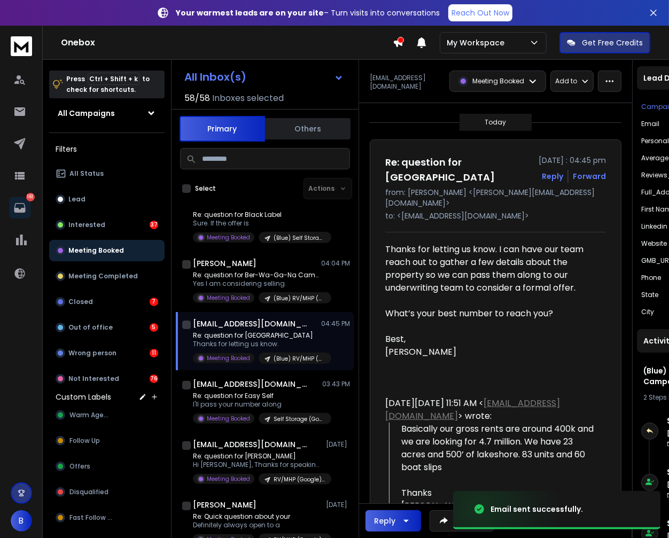
click at [466, 294] on div at bounding box center [491, 300] width 212 height 13
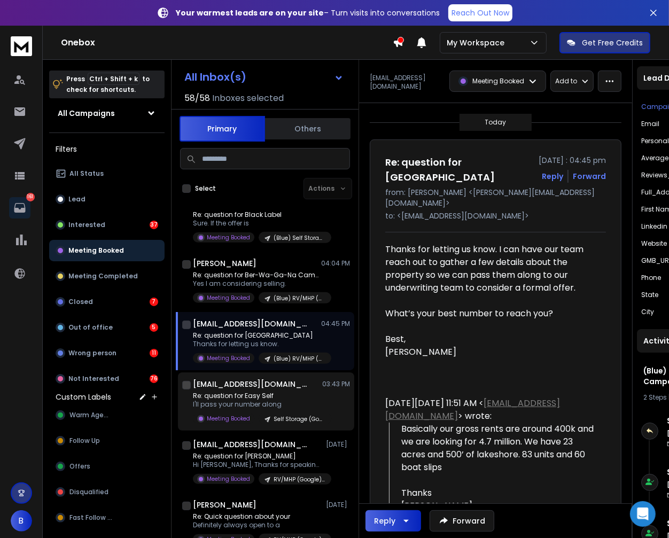
click at [274, 386] on h1 "[EMAIL_ADDRESS][DOMAIN_NAME]" at bounding box center [251, 384] width 117 height 11
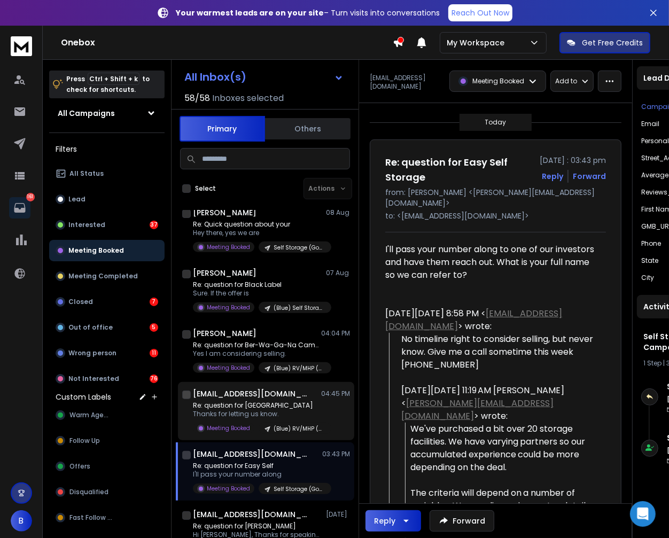
scroll to position [465, 0]
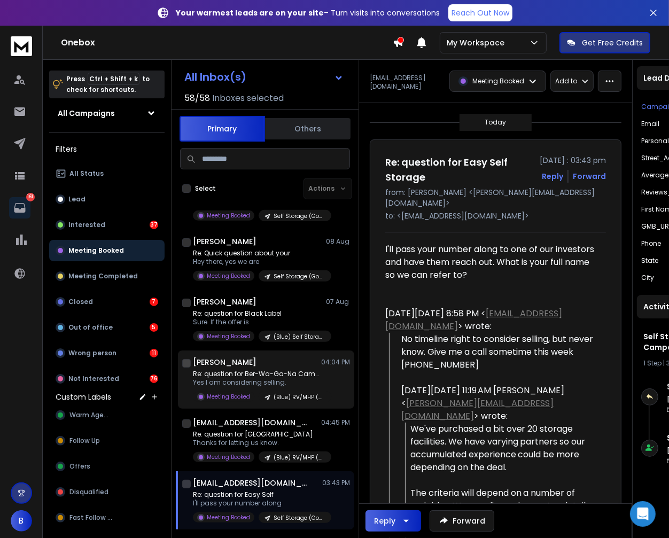
click at [265, 375] on p "Re: question for Ber-Wa-Ga-Na Campgrounds" at bounding box center [257, 373] width 128 height 9
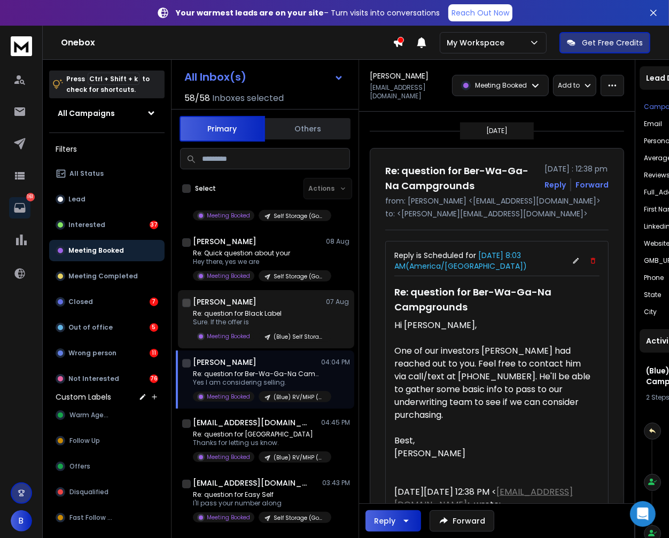
click at [277, 314] on p "Re: question for Black Label" at bounding box center [257, 313] width 128 height 9
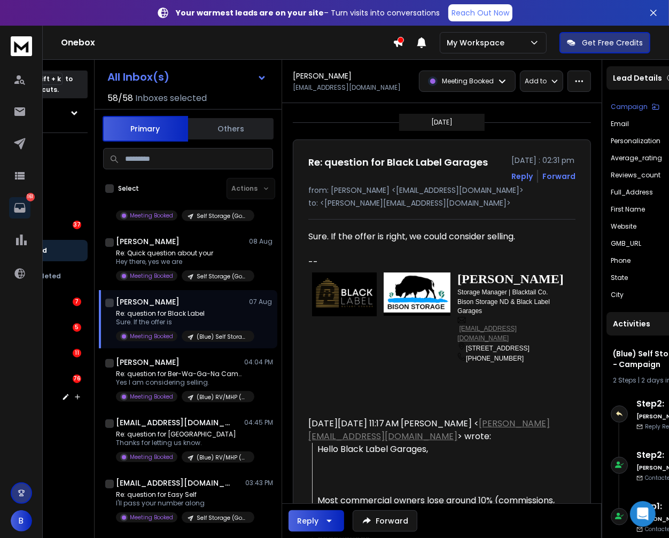
drag, startPoint x: 520, startPoint y: 251, endPoint x: 552, endPoint y: 251, distance: 32.6
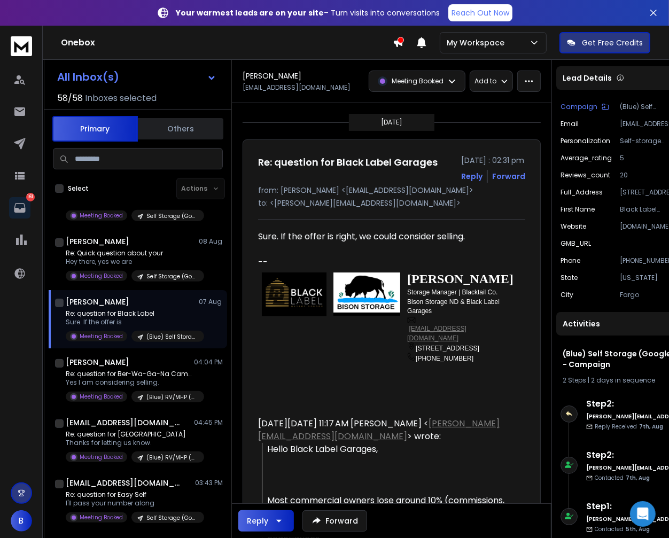
scroll to position [0, 160]
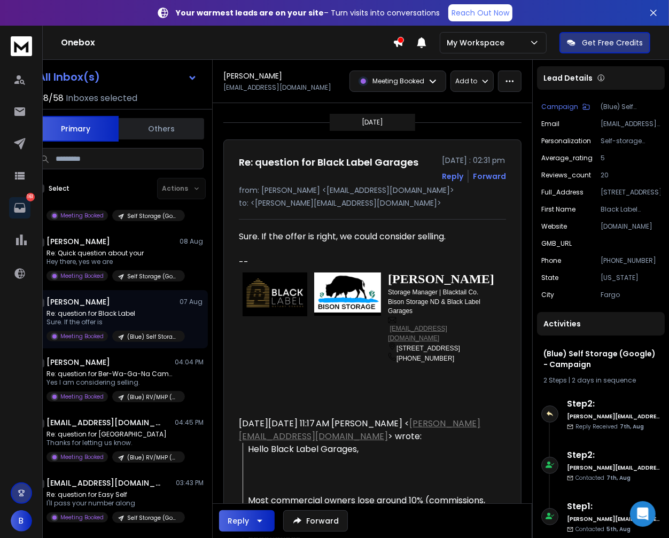
drag, startPoint x: 481, startPoint y: 245, endPoint x: 532, endPoint y: 232, distance: 52.7
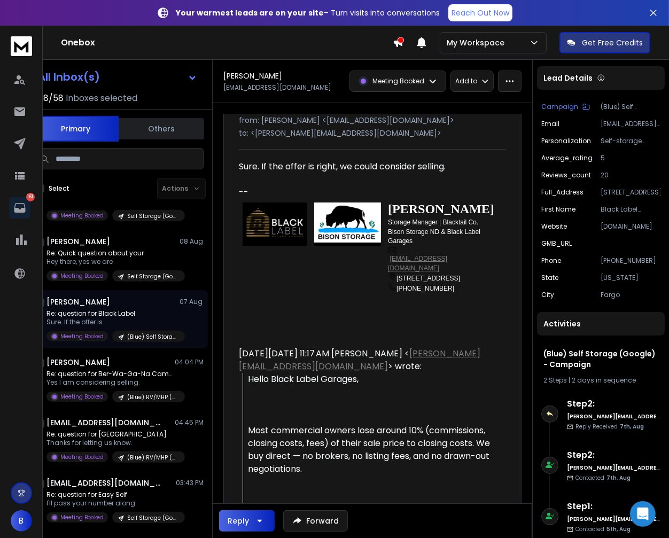
scroll to position [99, 0]
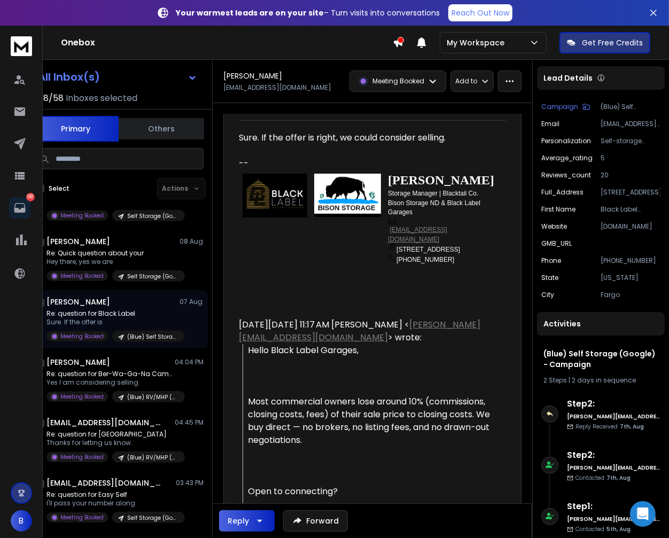
click at [436, 291] on div "[PERSON_NAME] Storage Manager | Blacktail Co. Bison Storage ND & Black Label Ga…" at bounding box center [368, 231] width 258 height 123
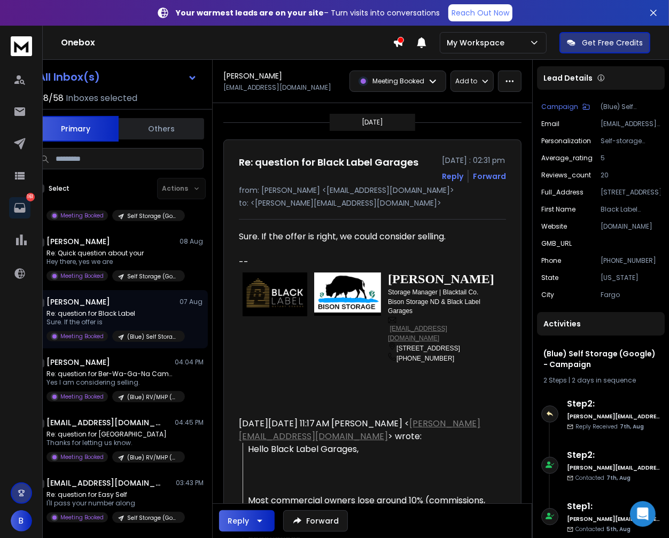
click at [436, 360] on span "[PHONE_NUMBER]" at bounding box center [425, 358] width 58 height 7
copy span "[PHONE_NUMBER]"
click at [397, 301] on span "Bison Storage ND & Black Label Garages" at bounding box center [435, 306] width 94 height 17
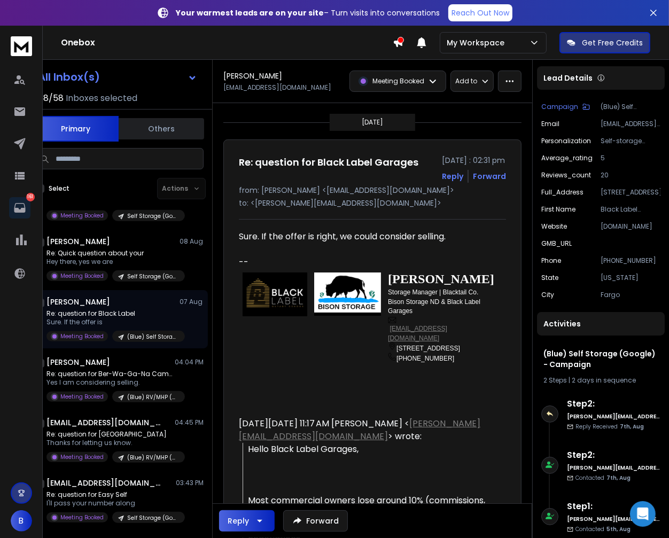
click at [613, 191] on p "[STREET_ADDRESS]" at bounding box center [630, 192] width 60 height 9
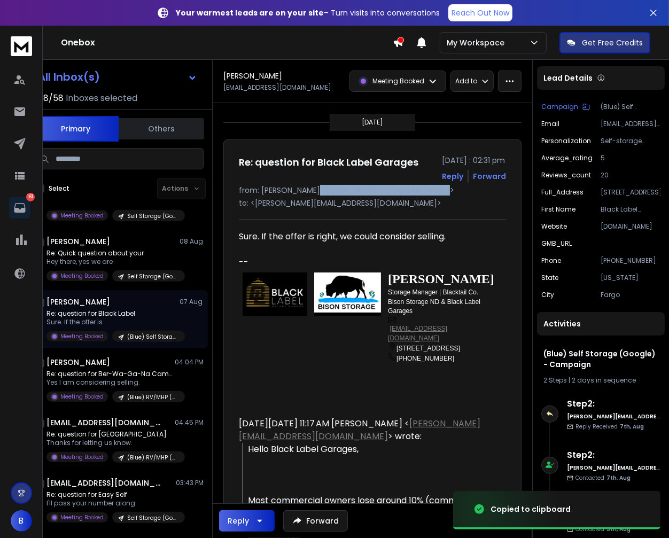
drag, startPoint x: 426, startPoint y: 194, endPoint x: 301, endPoint y: 195, distance: 125.5
click at [301, 195] on p "from: [PERSON_NAME] <[EMAIL_ADDRESS][DOMAIN_NAME]>" at bounding box center [372, 190] width 267 height 11
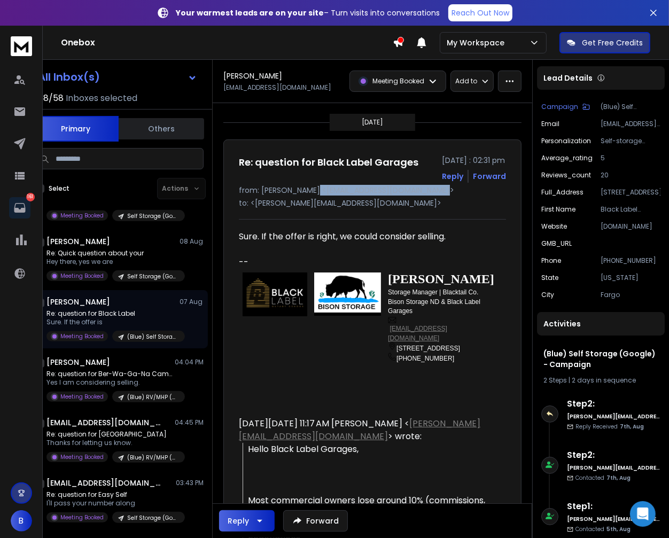
copy p "[EMAIL_ADDRESS][DOMAIN_NAME]"
click at [394, 241] on div "Sure. If the offer is right, we could consider selling." at bounding box center [368, 236] width 258 height 13
click at [609, 224] on p "[DOMAIN_NAME]" at bounding box center [630, 226] width 60 height 9
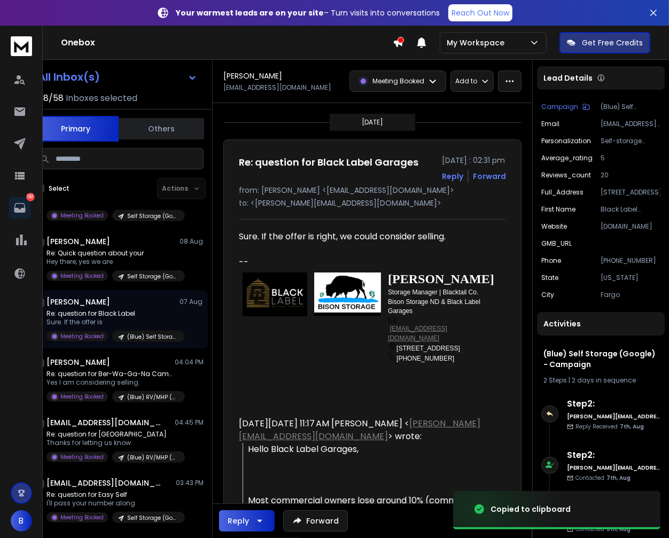
drag, startPoint x: 428, startPoint y: 364, endPoint x: 383, endPoint y: 360, distance: 44.5
click at [388, 360] on p "[PHONE_NUMBER]" at bounding box center [441, 357] width 106 height 10
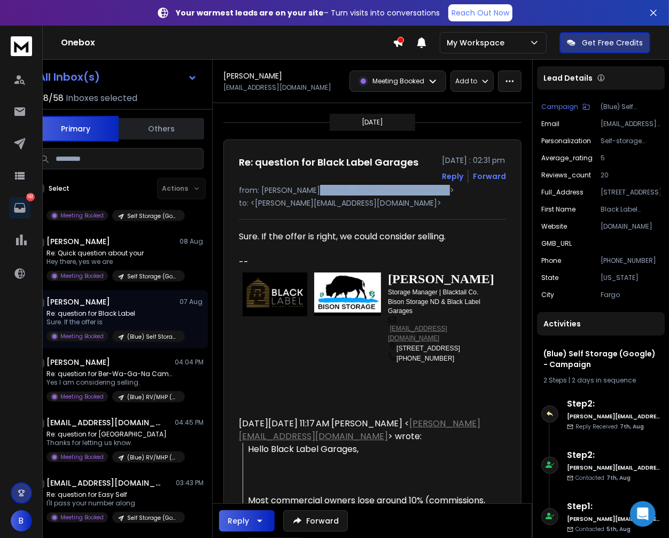
drag, startPoint x: 426, startPoint y: 195, endPoint x: 301, endPoint y: 196, distance: 124.9
click at [301, 195] on p "from: [PERSON_NAME] <[EMAIL_ADDRESS][DOMAIN_NAME]>" at bounding box center [372, 190] width 267 height 11
click at [403, 74] on div "Meeting Booked" at bounding box center [398, 81] width 96 height 20
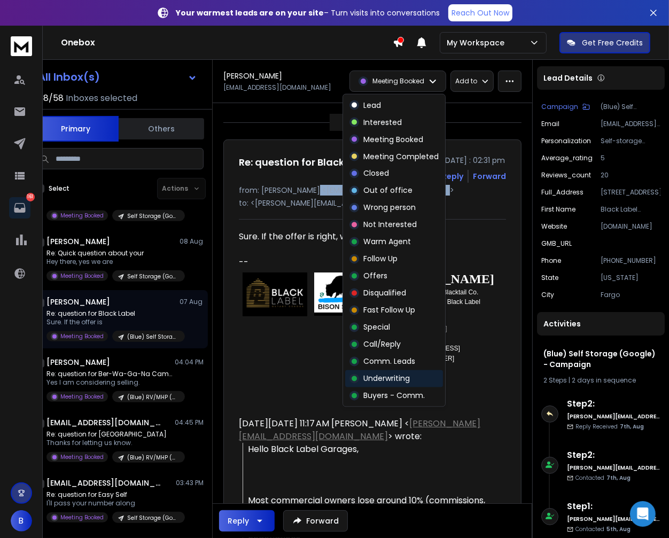
click at [397, 370] on div "Underwriting" at bounding box center [394, 378] width 98 height 17
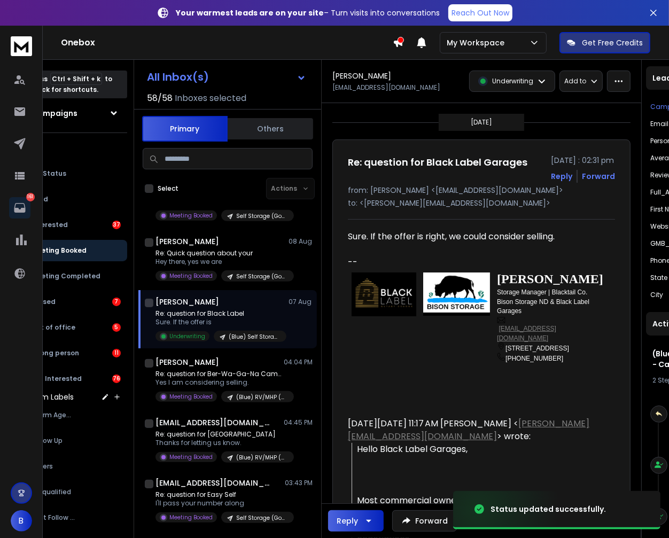
drag, startPoint x: 392, startPoint y: 230, endPoint x: 356, endPoint y: 223, distance: 36.4
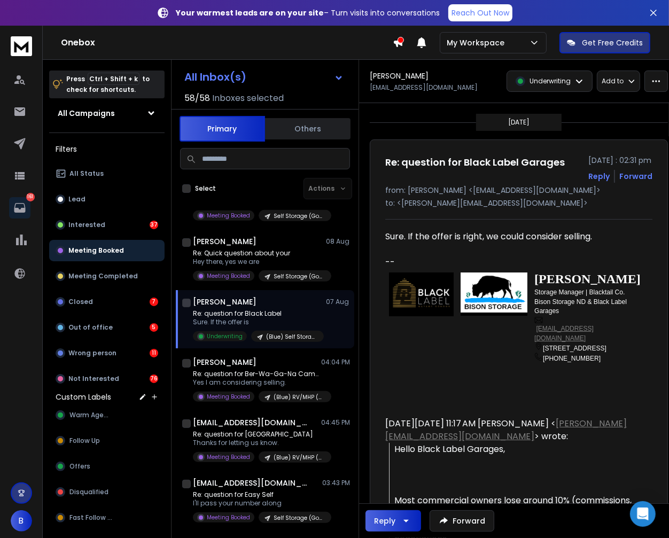
drag, startPoint x: 399, startPoint y: 390, endPoint x: 353, endPoint y: 390, distance: 45.4
click at [119, 230] on button "Interested 37" at bounding box center [106, 224] width 115 height 21
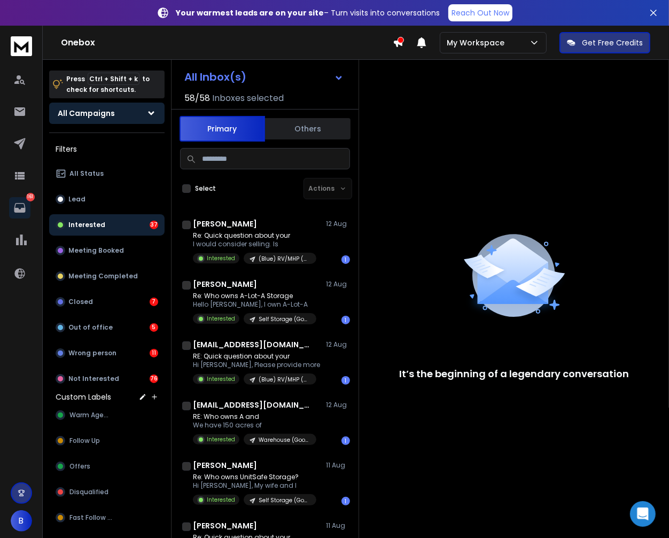
click at [113, 115] on h1 "All Campaigns" at bounding box center [86, 113] width 57 height 11
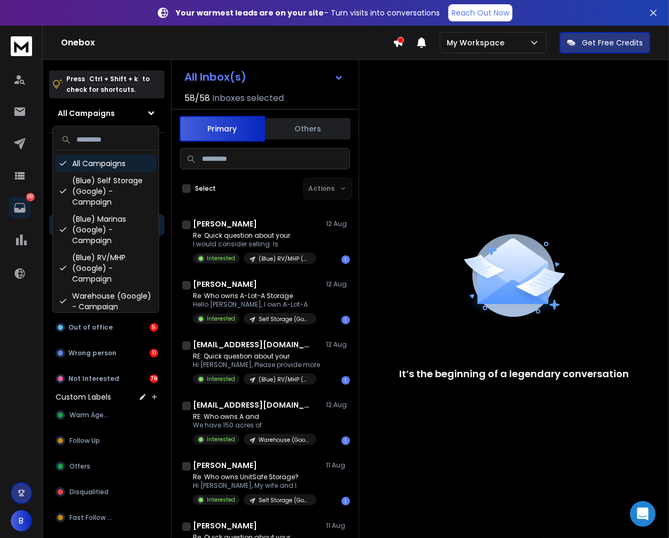
click at [113, 162] on div "All Campaigns" at bounding box center [105, 163] width 101 height 17
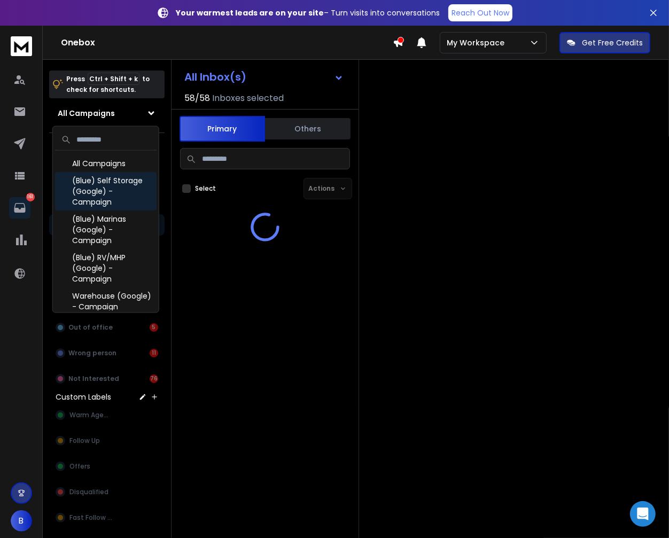
click at [113, 186] on div "(Blue) Self Storage (Google) - Campaign" at bounding box center [105, 191] width 101 height 38
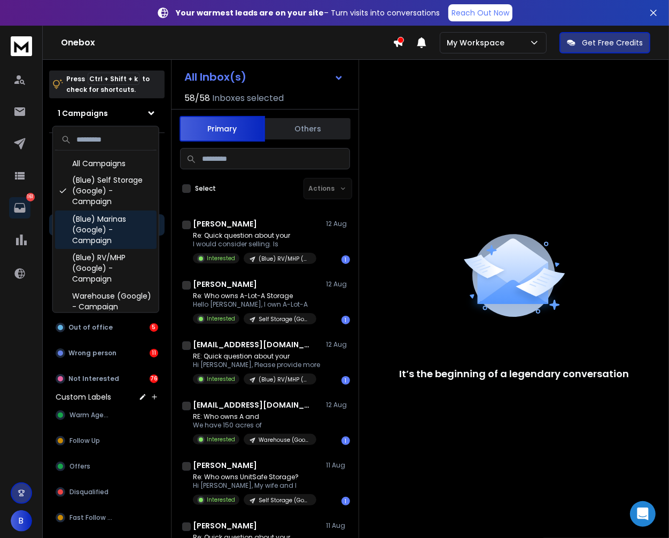
click at [111, 233] on div "(Blue) Marinas (Google) - Campaign" at bounding box center [105, 229] width 101 height 38
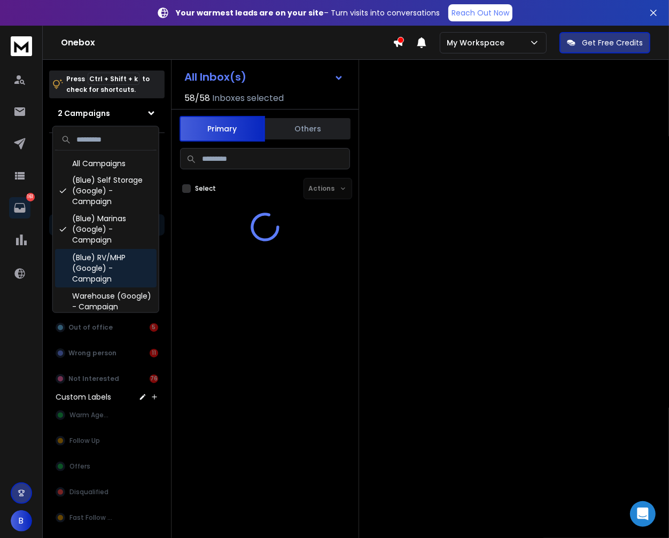
click at [111, 279] on div "(Blue) RV/MHP (Google) - Campaign" at bounding box center [105, 268] width 101 height 38
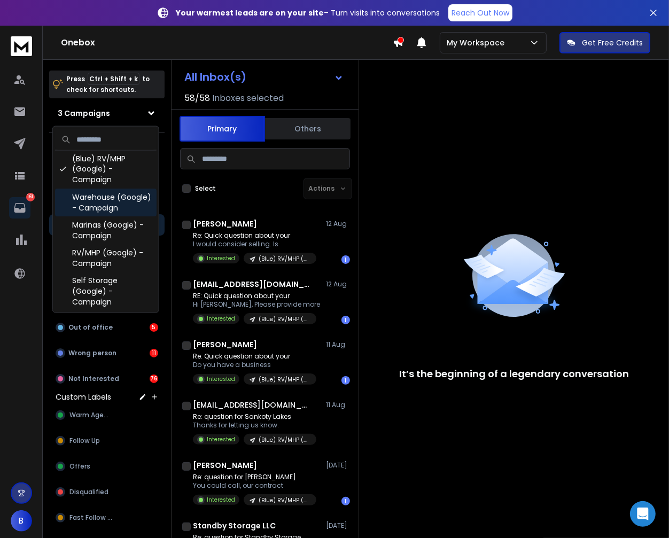
click at [111, 216] on div "Warehouse (Google) - Campaign" at bounding box center [105, 202] width 101 height 28
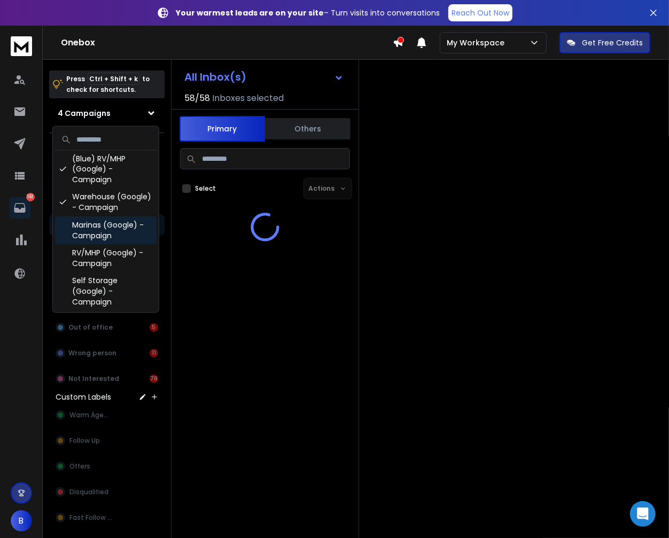
click at [113, 244] on div "Marinas (Google) - Campaign" at bounding box center [105, 230] width 101 height 28
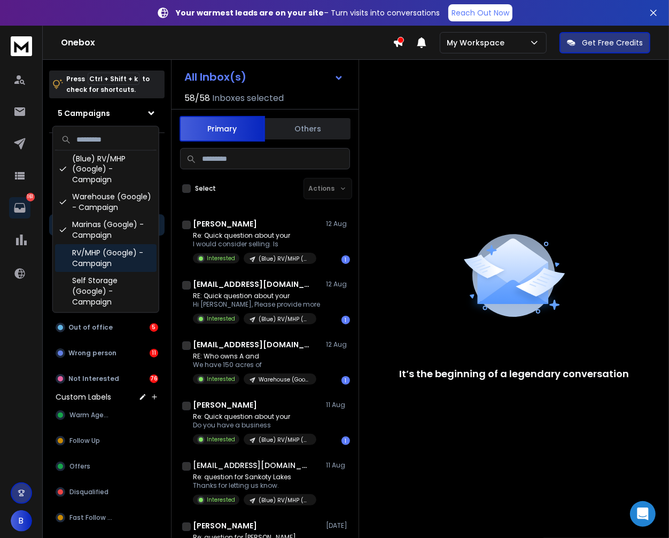
click at [110, 270] on div "RV/MHP (Google) - Campaign" at bounding box center [105, 258] width 101 height 28
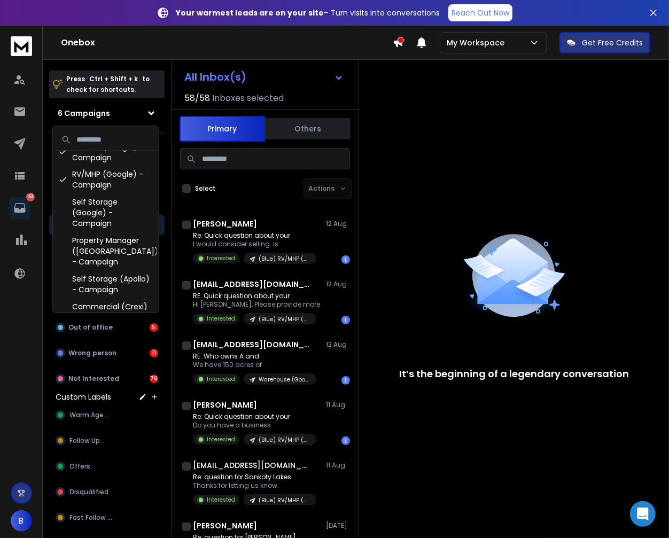
scroll to position [198, 0]
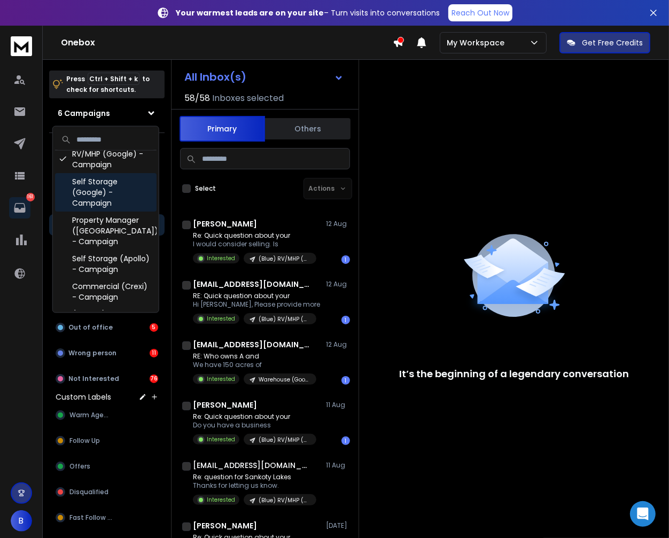
click at [104, 207] on div "Self Storage (Google) - Campaign" at bounding box center [105, 192] width 101 height 38
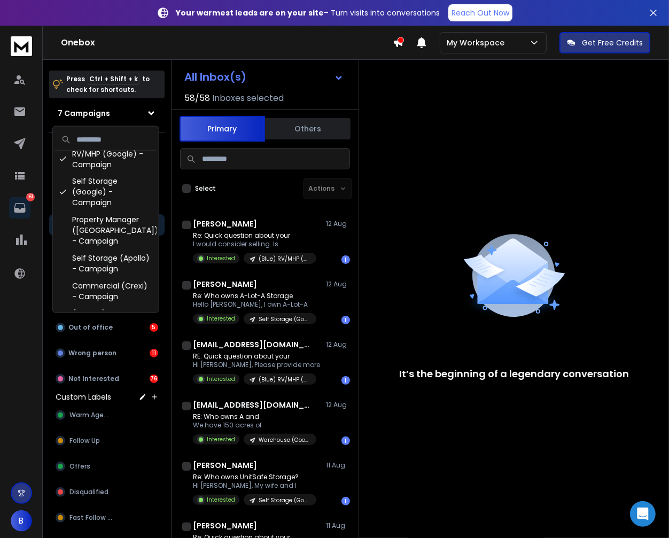
click at [461, 233] on icon at bounding box center [514, 275] width 108 height 123
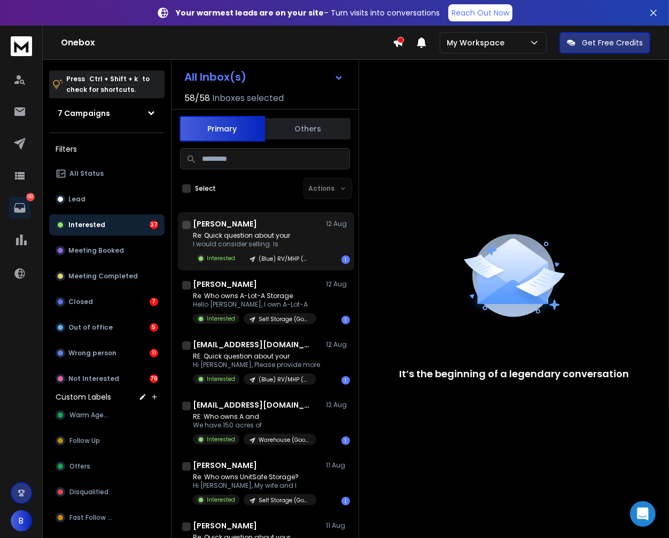
click at [288, 237] on p "Re: Quick question about your" at bounding box center [254, 235] width 123 height 9
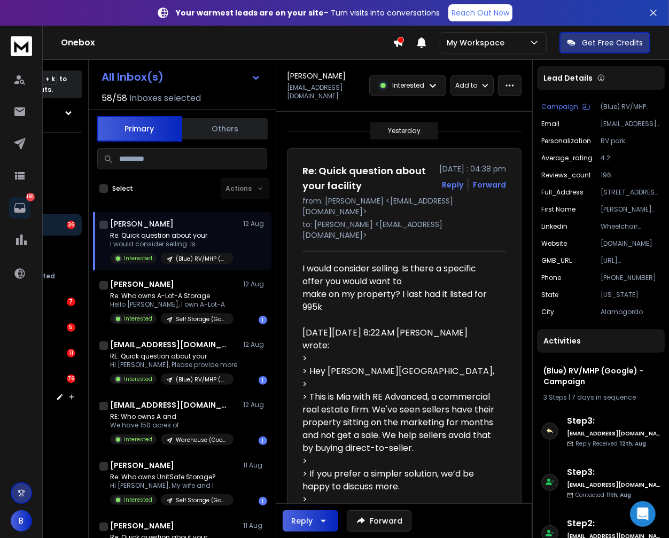
scroll to position [0, 114]
drag, startPoint x: 506, startPoint y: 266, endPoint x: 527, endPoint y: 255, distance: 23.4
click at [412, 81] on p "Interested" at bounding box center [408, 85] width 32 height 9
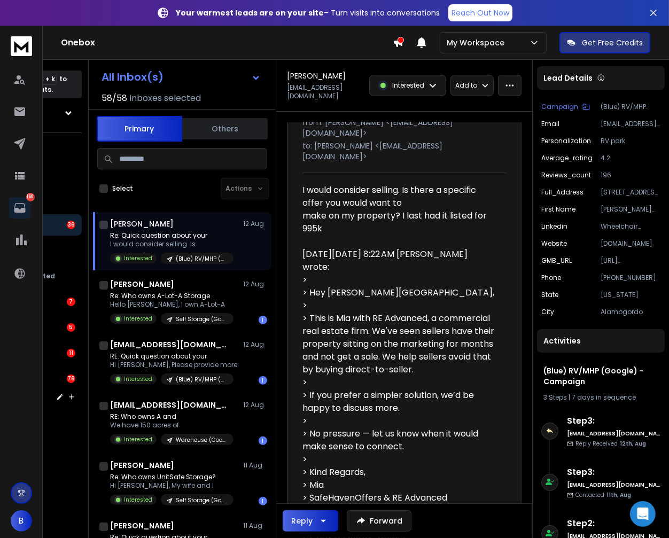
scroll to position [0, 0]
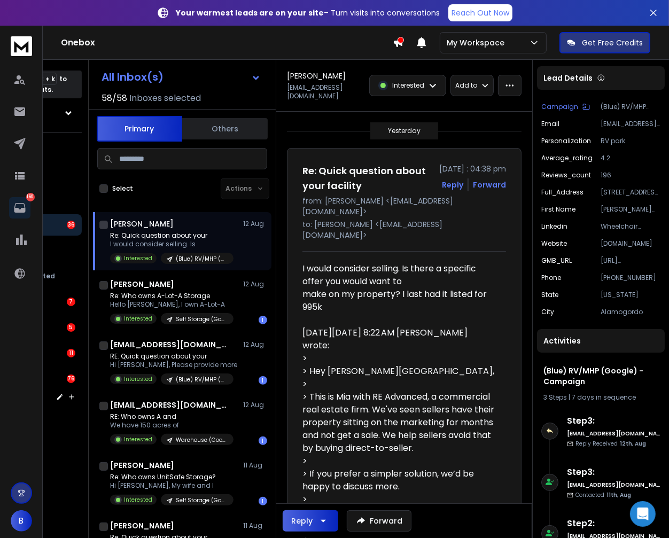
click at [291, 516] on div "Reply" at bounding box center [310, 520] width 38 height 13
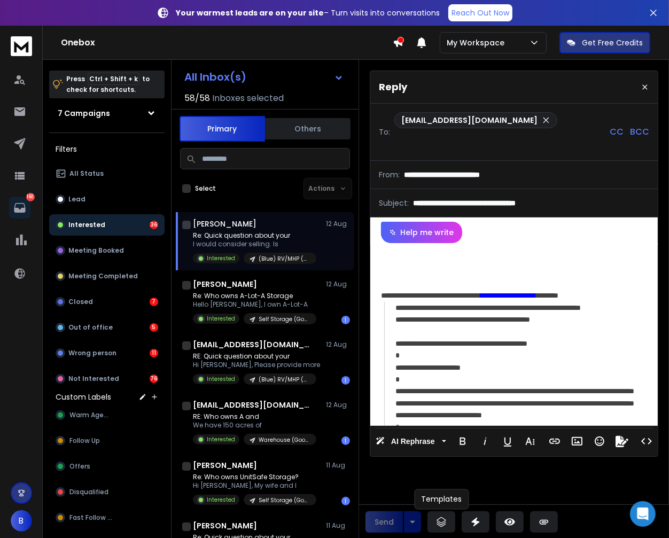
click at [434, 521] on button at bounding box center [441, 521] width 28 height 21
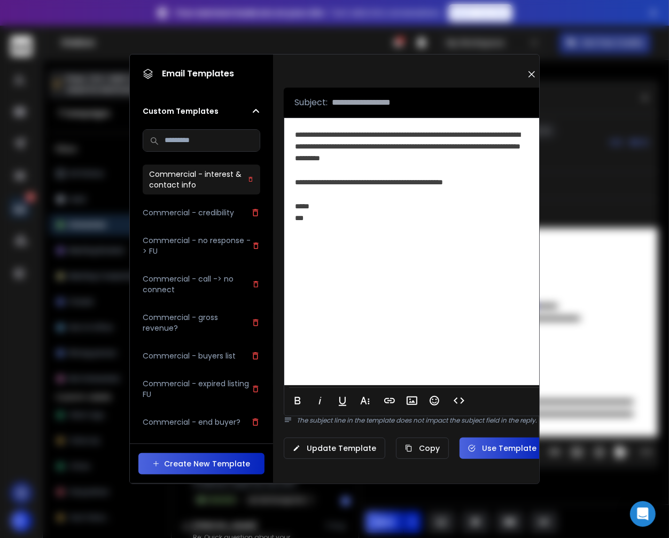
click at [483, 447] on button "Use Template" at bounding box center [501, 447] width 85 height 21
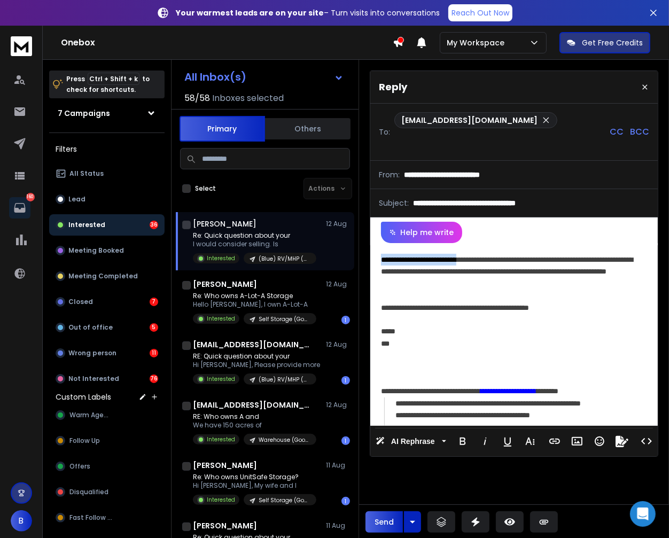
drag, startPoint x: 471, startPoint y: 258, endPoint x: 317, endPoint y: 253, distance: 154.9
click at [317, 253] on div "All Inbox(s) 58 / 58 Inboxes selected Primary Others Select Actions [PERSON_NAM…" at bounding box center [420, 329] width 498 height 538
click at [461, 308] on div "**********" at bounding box center [508, 308] width 254 height 12
click at [462, 308] on div "**********" at bounding box center [508, 308] width 254 height 12
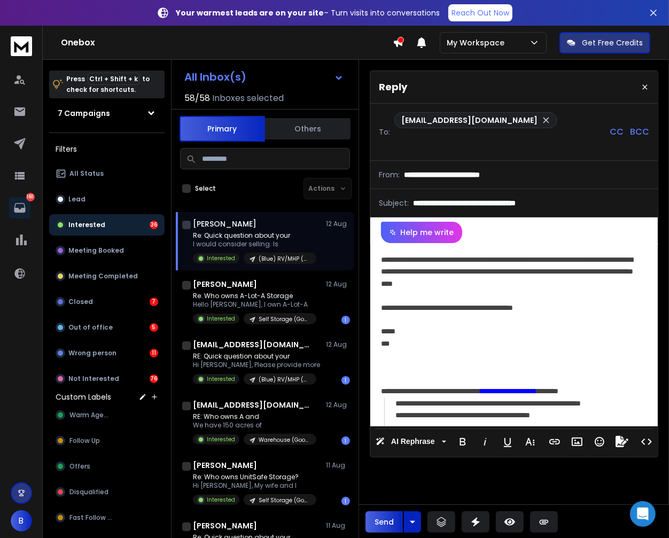
click at [382, 259] on div "**********" at bounding box center [508, 272] width 254 height 36
click at [392, 344] on div "***" at bounding box center [508, 343] width 254 height 12
click at [387, 521] on button "Send" at bounding box center [383, 521] width 37 height 21
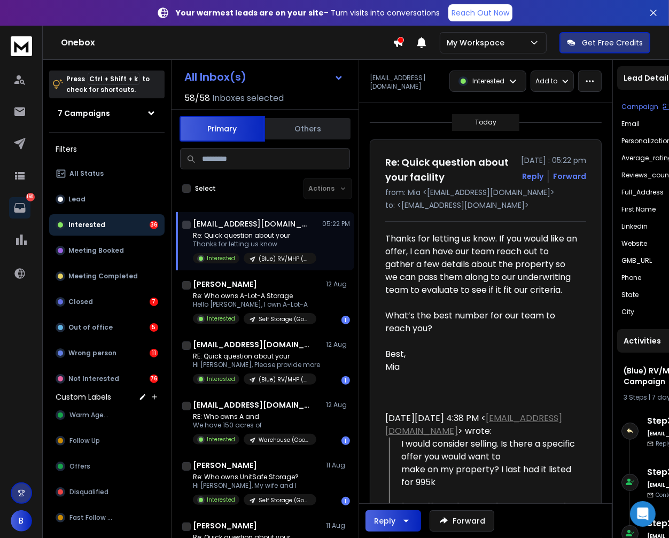
scroll to position [0, 18]
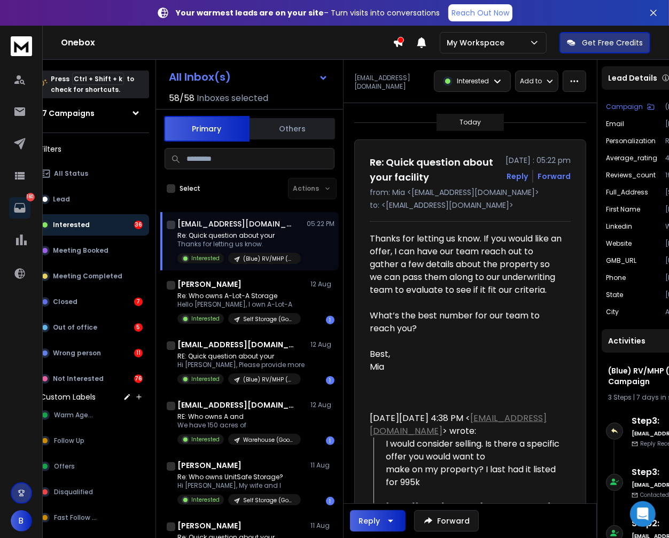
drag, startPoint x: 476, startPoint y: 236, endPoint x: 503, endPoint y: 230, distance: 28.0
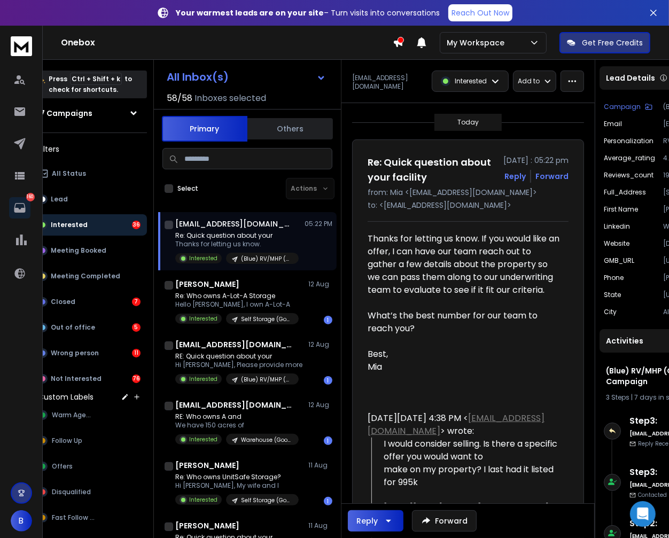
click at [497, 74] on div "Interested" at bounding box center [470, 81] width 76 height 20
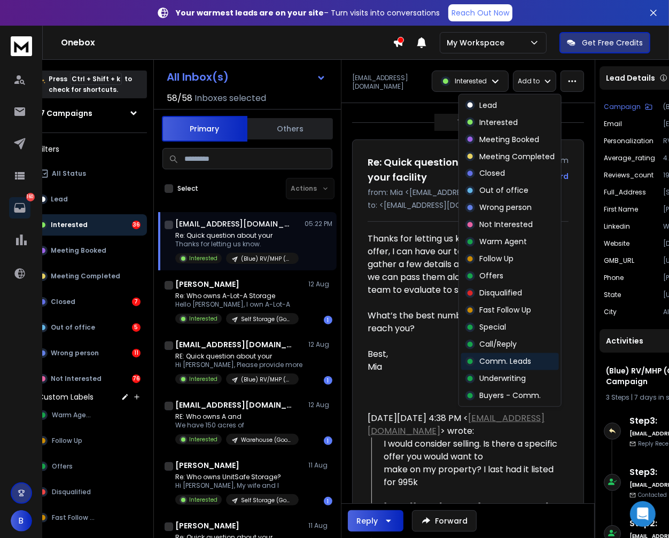
click at [522, 355] on div "Comm. Leads" at bounding box center [510, 361] width 98 height 17
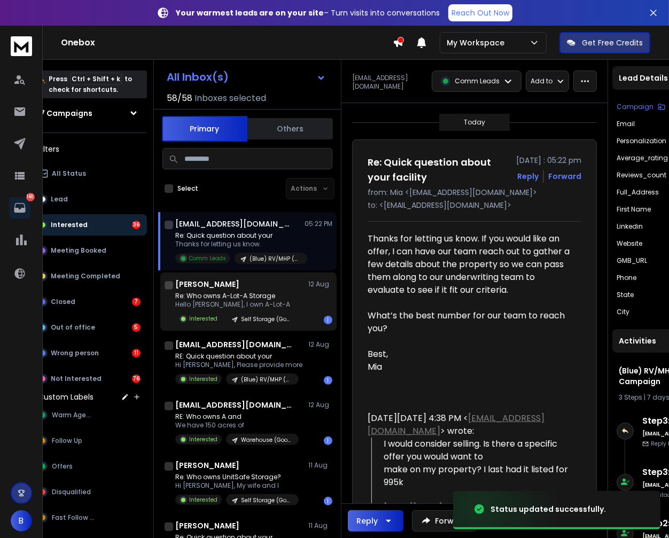
click at [269, 302] on p "Hello [PERSON_NAME], I own A-Lot-A" at bounding box center [236, 304] width 123 height 9
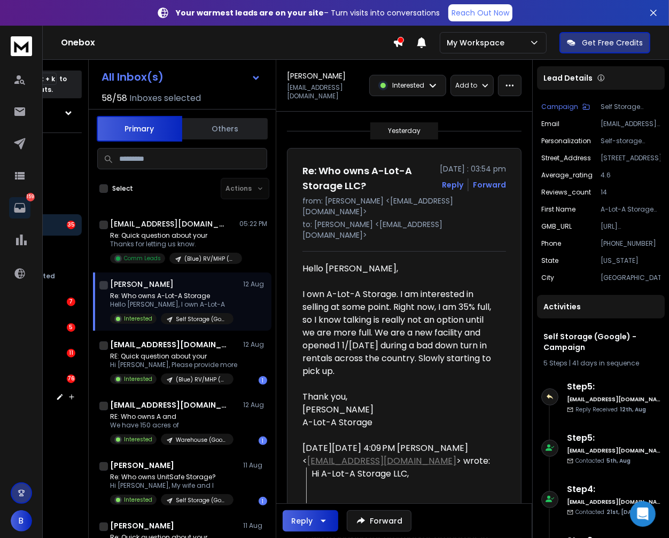
scroll to position [0, 94]
drag, startPoint x: 506, startPoint y: 321, endPoint x: 499, endPoint y: 318, distance: 7.4
click at [317, 524] on icon "button" at bounding box center [323, 520] width 13 height 13
click at [311, 498] on p "Reply All" at bounding box center [303, 494] width 30 height 11
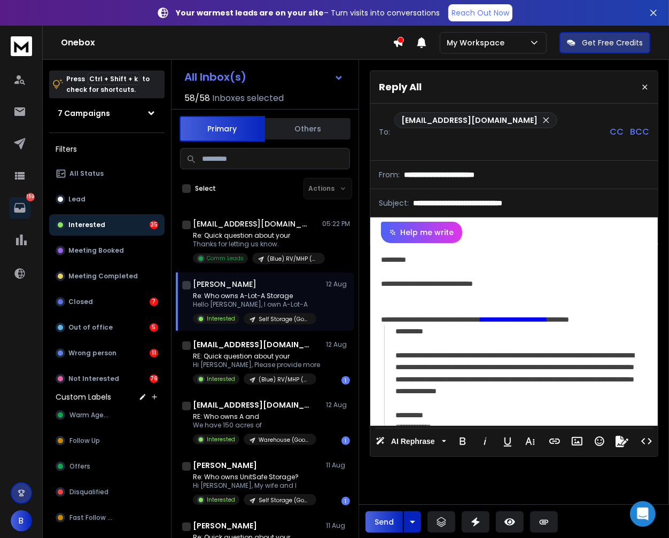
click at [564, 291] on div at bounding box center [514, 295] width 266 height 12
click at [573, 284] on div "**********" at bounding box center [508, 284] width 254 height 12
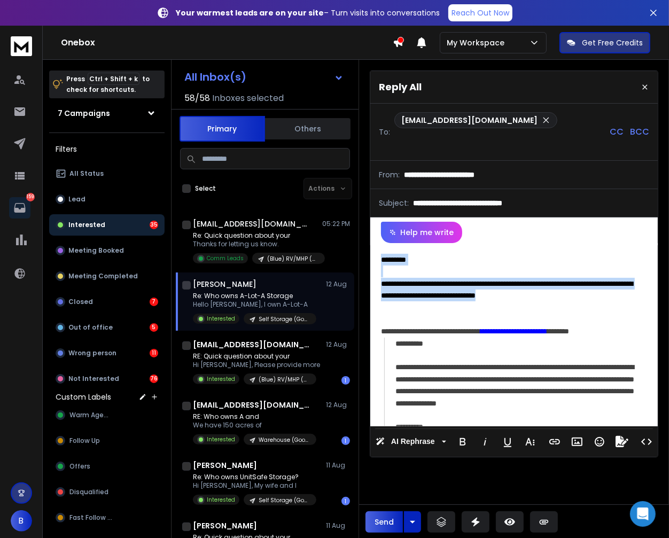
drag, startPoint x: 564, startPoint y: 297, endPoint x: 373, endPoint y: 257, distance: 195.3
click at [373, 257] on div "**********" at bounding box center [512, 334] width 284 height 183
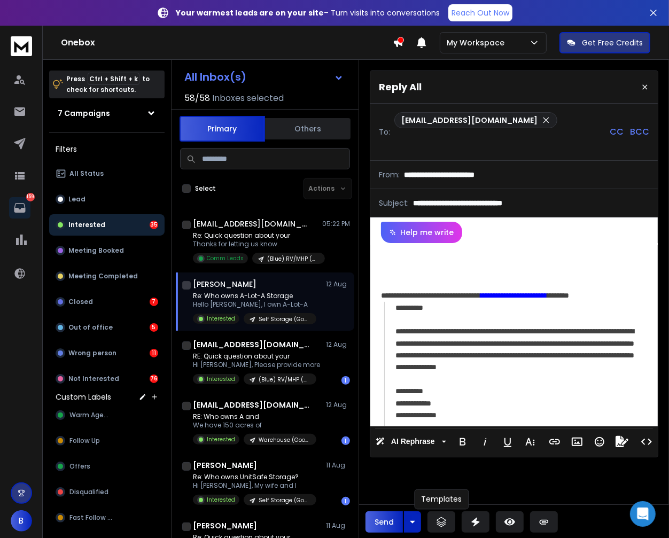
click at [444, 516] on icon at bounding box center [441, 521] width 11 height 11
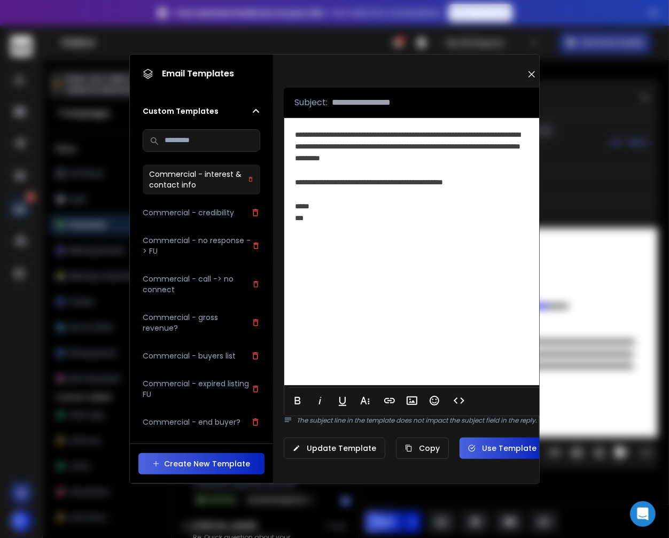
click at [500, 446] on button "Use Template" at bounding box center [501, 447] width 85 height 21
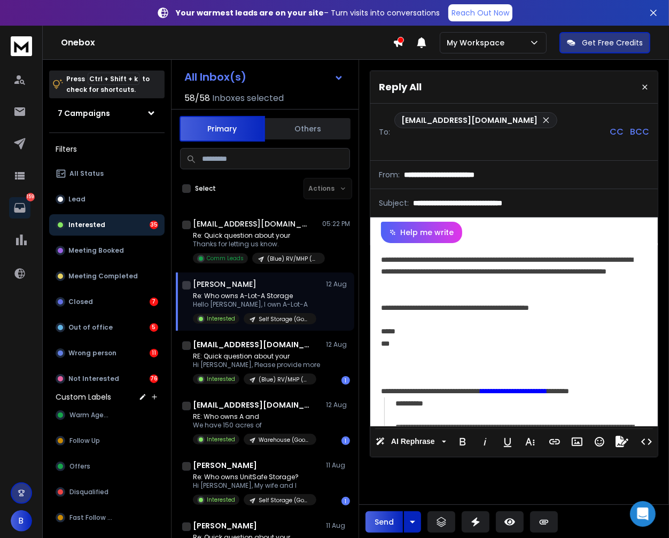
click at [523, 287] on div "**********" at bounding box center [508, 272] width 254 height 36
drag, startPoint x: 469, startPoint y: 264, endPoint x: 502, endPoint y: 273, distance: 35.0
click at [471, 264] on div "**********" at bounding box center [508, 272] width 254 height 36
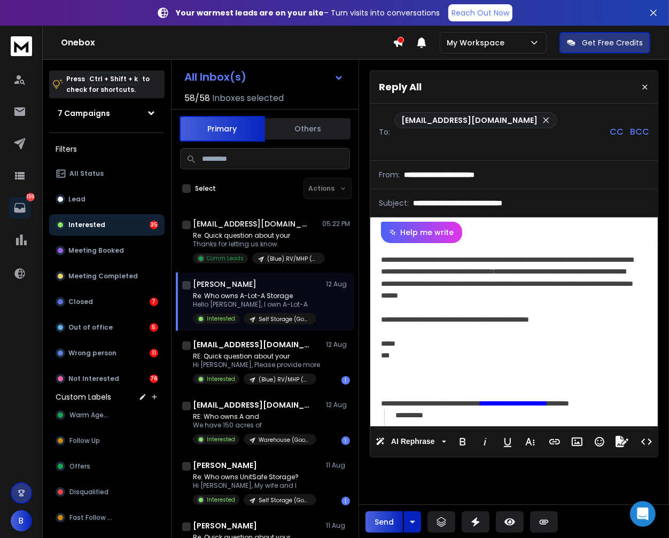
click at [610, 274] on div "**********" at bounding box center [508, 278] width 254 height 48
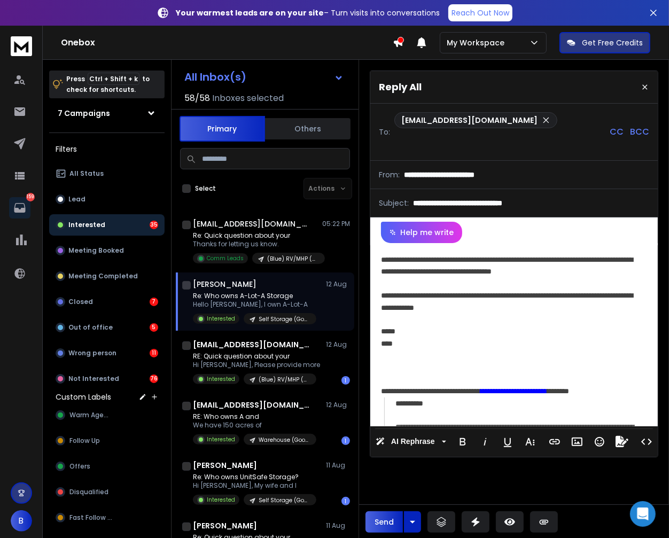
click at [383, 523] on button "Send" at bounding box center [383, 521] width 37 height 21
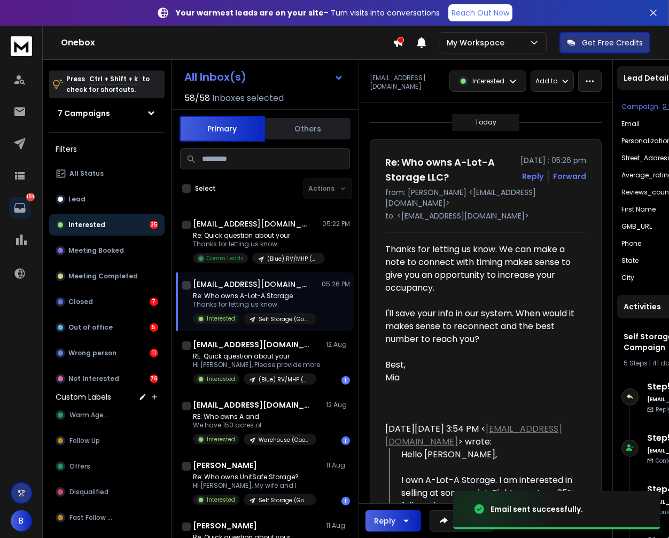
click at [525, 74] on div "Interested" at bounding box center [488, 81] width 76 height 20
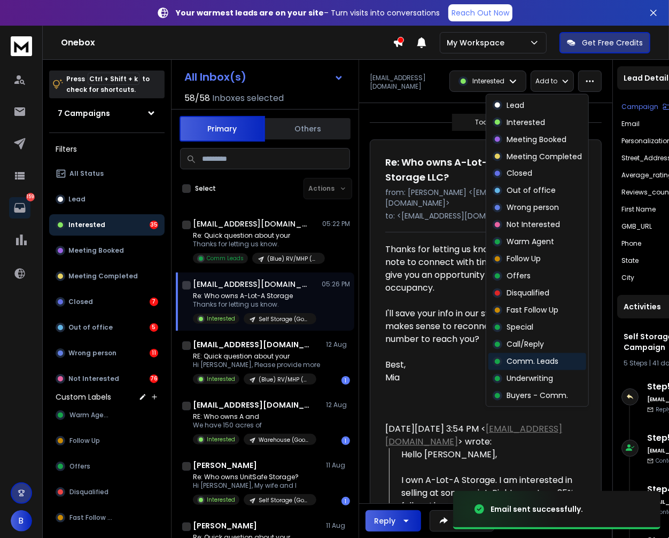
click at [537, 356] on p "Comm. Leads" at bounding box center [532, 361] width 52 height 11
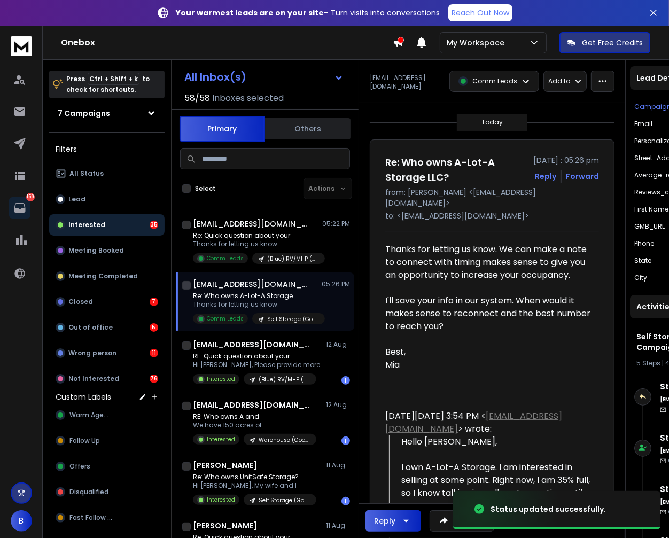
click at [468, 319] on div "I'll save your info in our system. When would it makes sense to reconnect and t…" at bounding box center [487, 313] width 205 height 38
